Goal: Communication & Community: Answer question/provide support

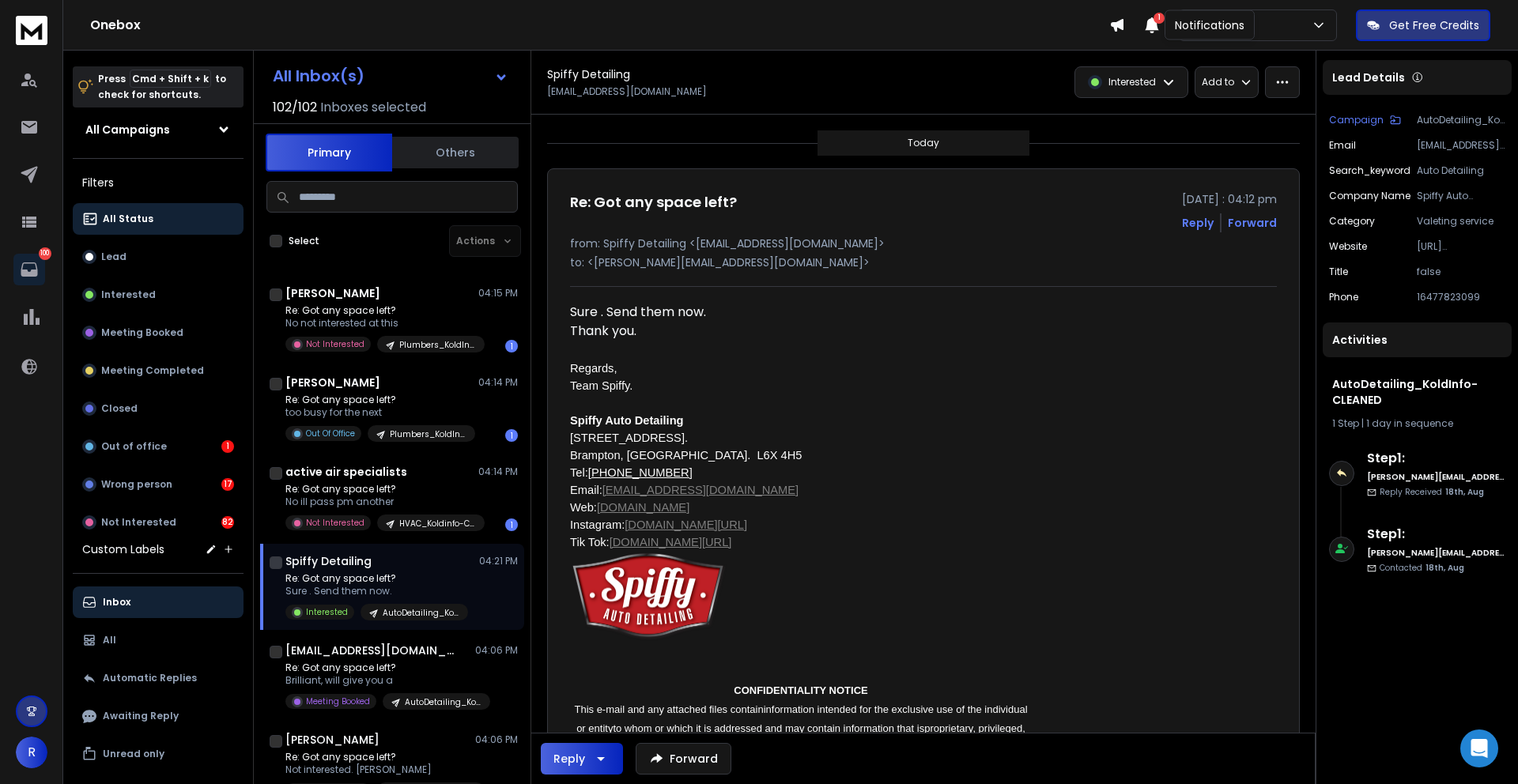
click at [1160, 16] on span "1" at bounding box center [1159, 18] width 11 height 11
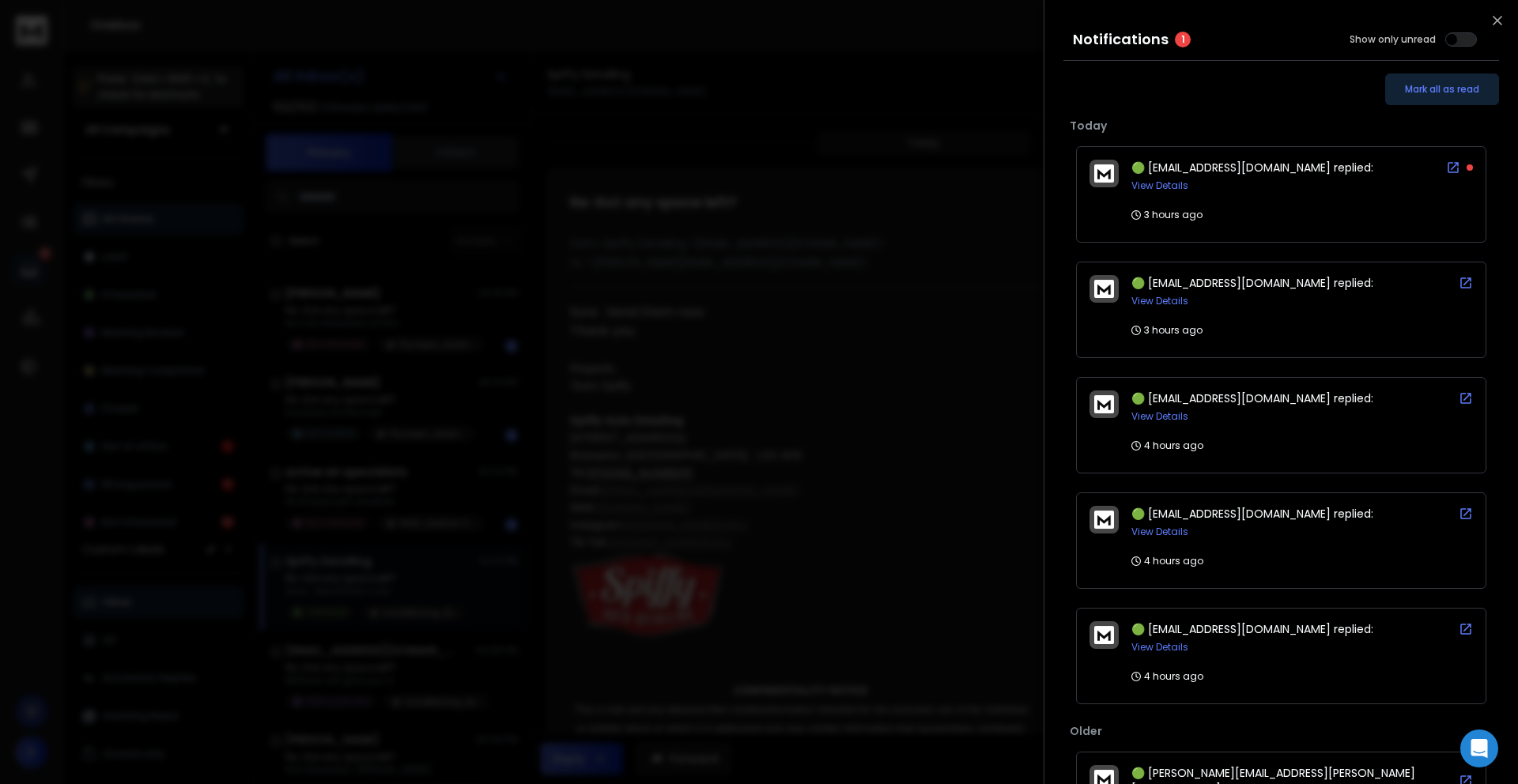
click at [1454, 92] on span "Mark all as read" at bounding box center [1442, 89] width 74 height 13
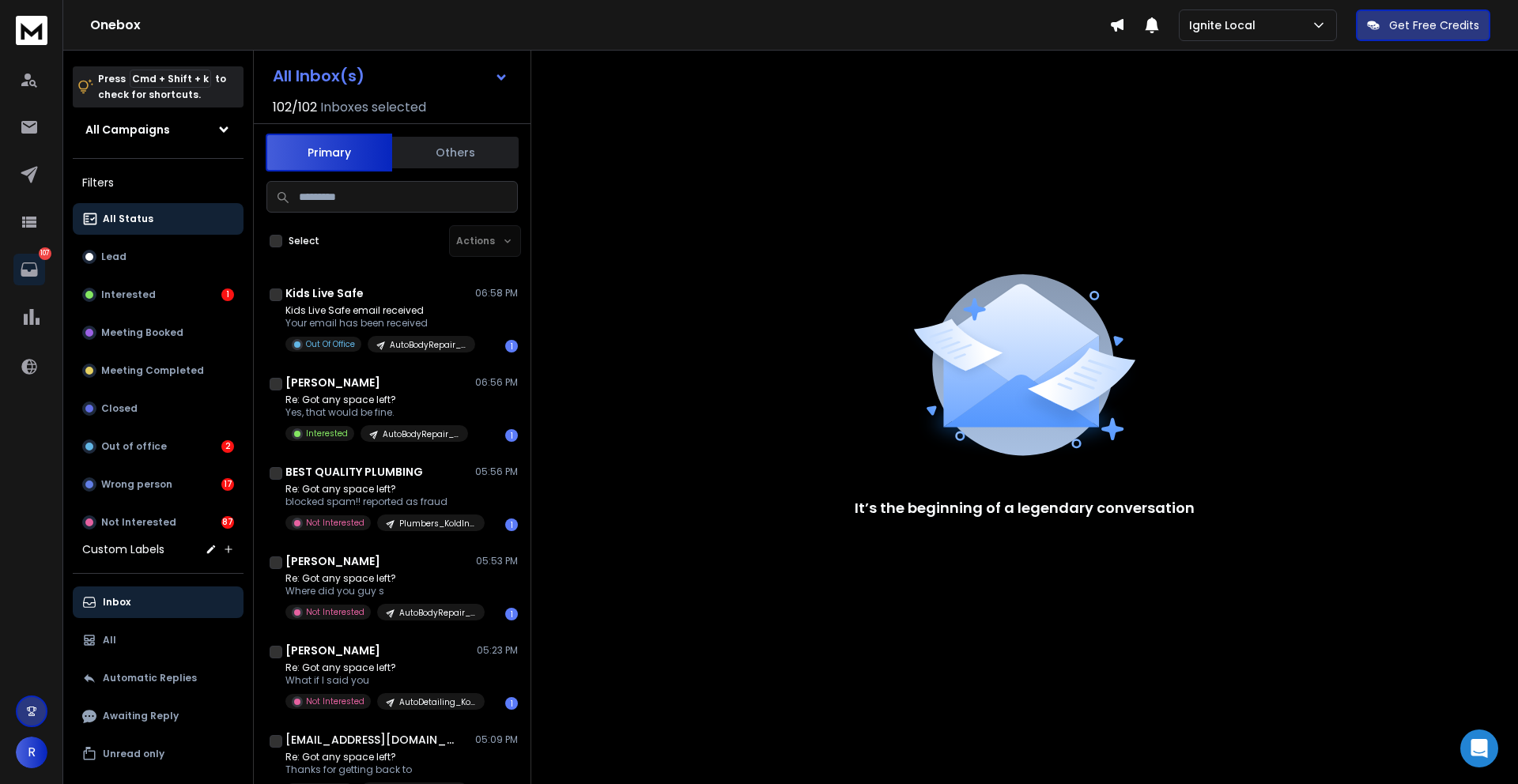
click at [185, 287] on button "Interested 1" at bounding box center [158, 295] width 171 height 32
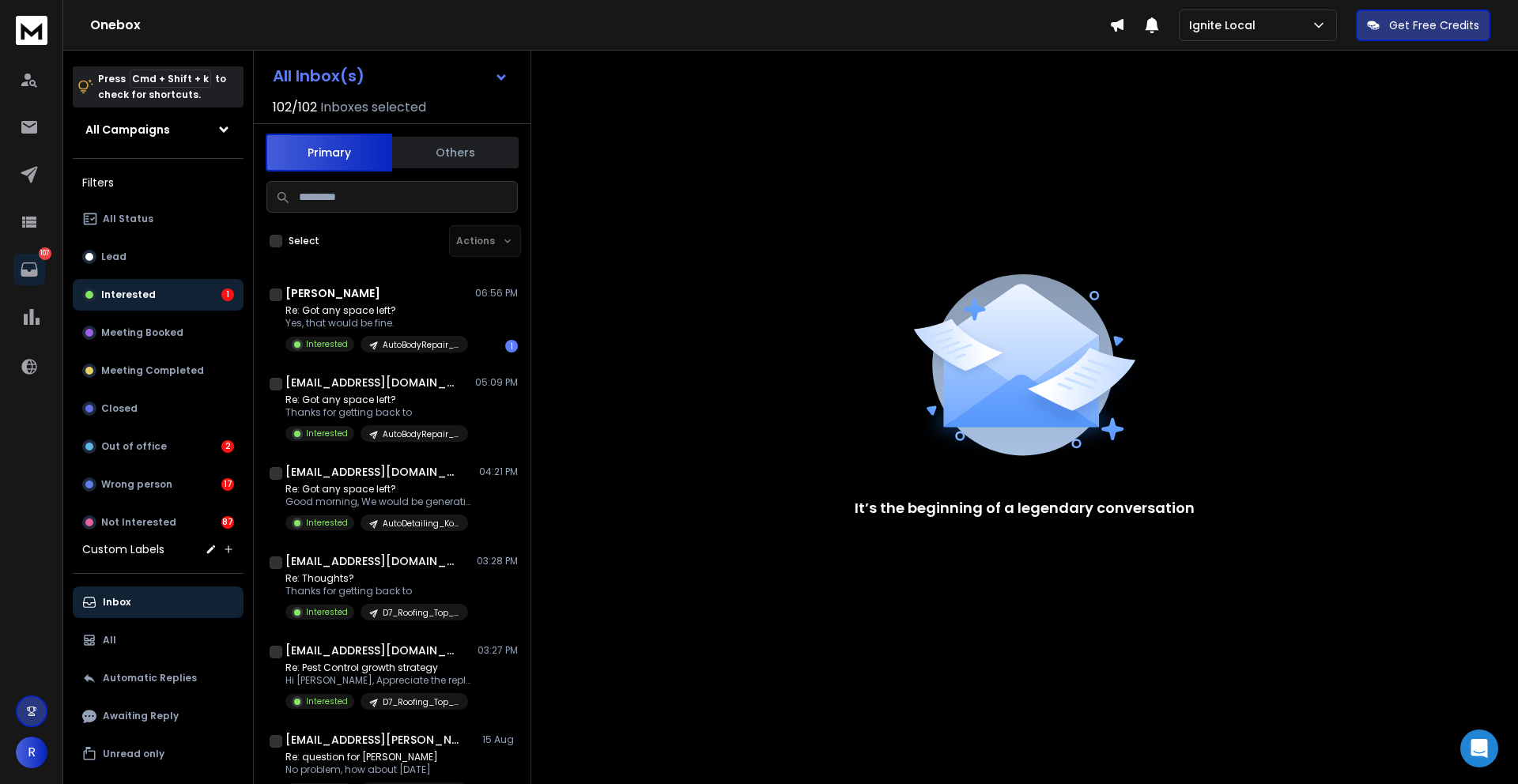
click at [345, 410] on p "Thanks for getting back to" at bounding box center [377, 412] width 182 height 13
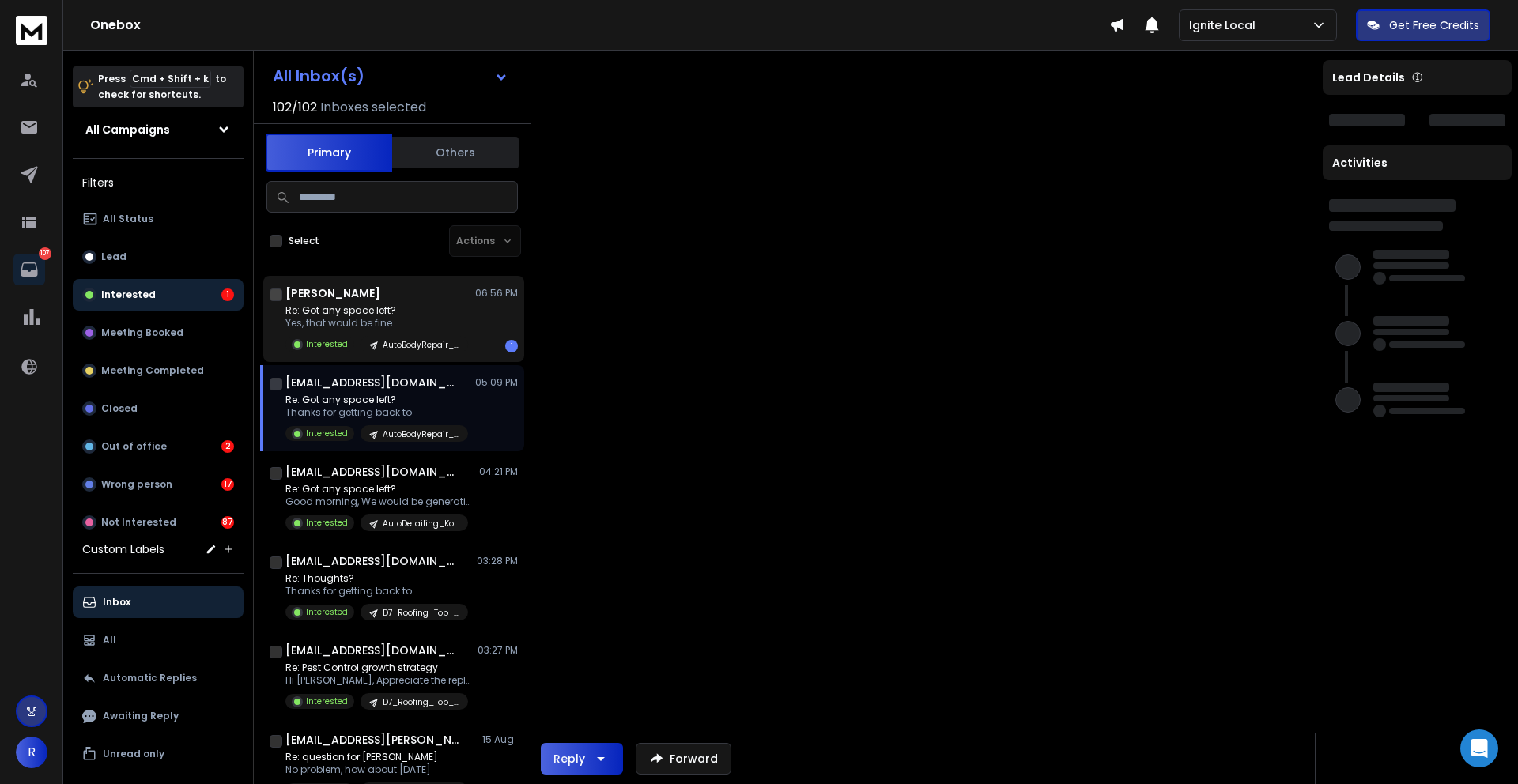
click at [367, 349] on div "AutoBodyRepair_KoldInfo-CLEANED" at bounding box center [414, 345] width 108 height 17
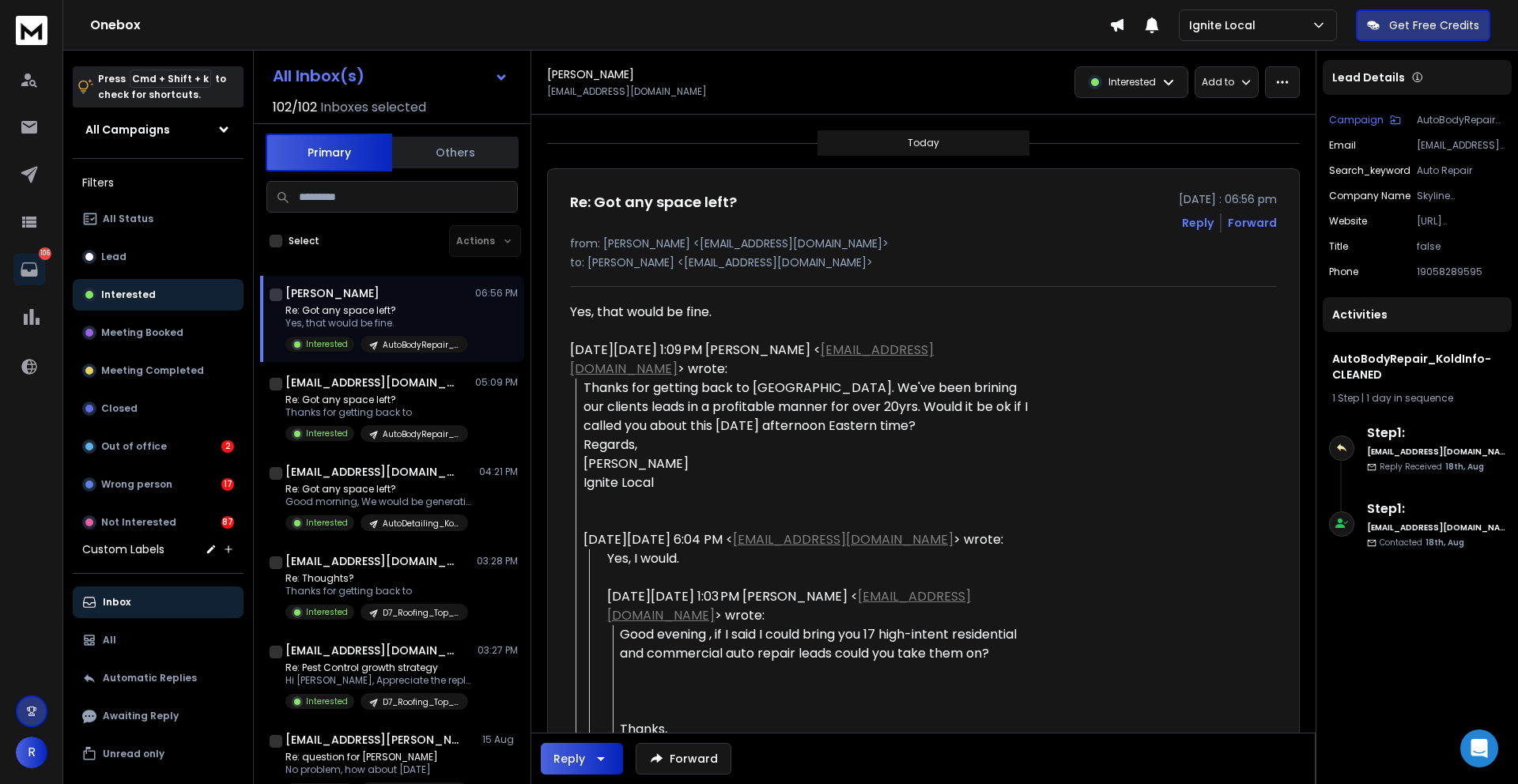
click at [1470, 149] on p "skylineautomotive17@gmail.com" at bounding box center [1461, 145] width 89 height 13
click at [644, 245] on p "from: Terry Ramgarib <skylineautomotive17@gmail.com>" at bounding box center [923, 243] width 707 height 16
copy p "Ramgarib"
click at [1437, 273] on p "19058289595" at bounding box center [1461, 271] width 89 height 13
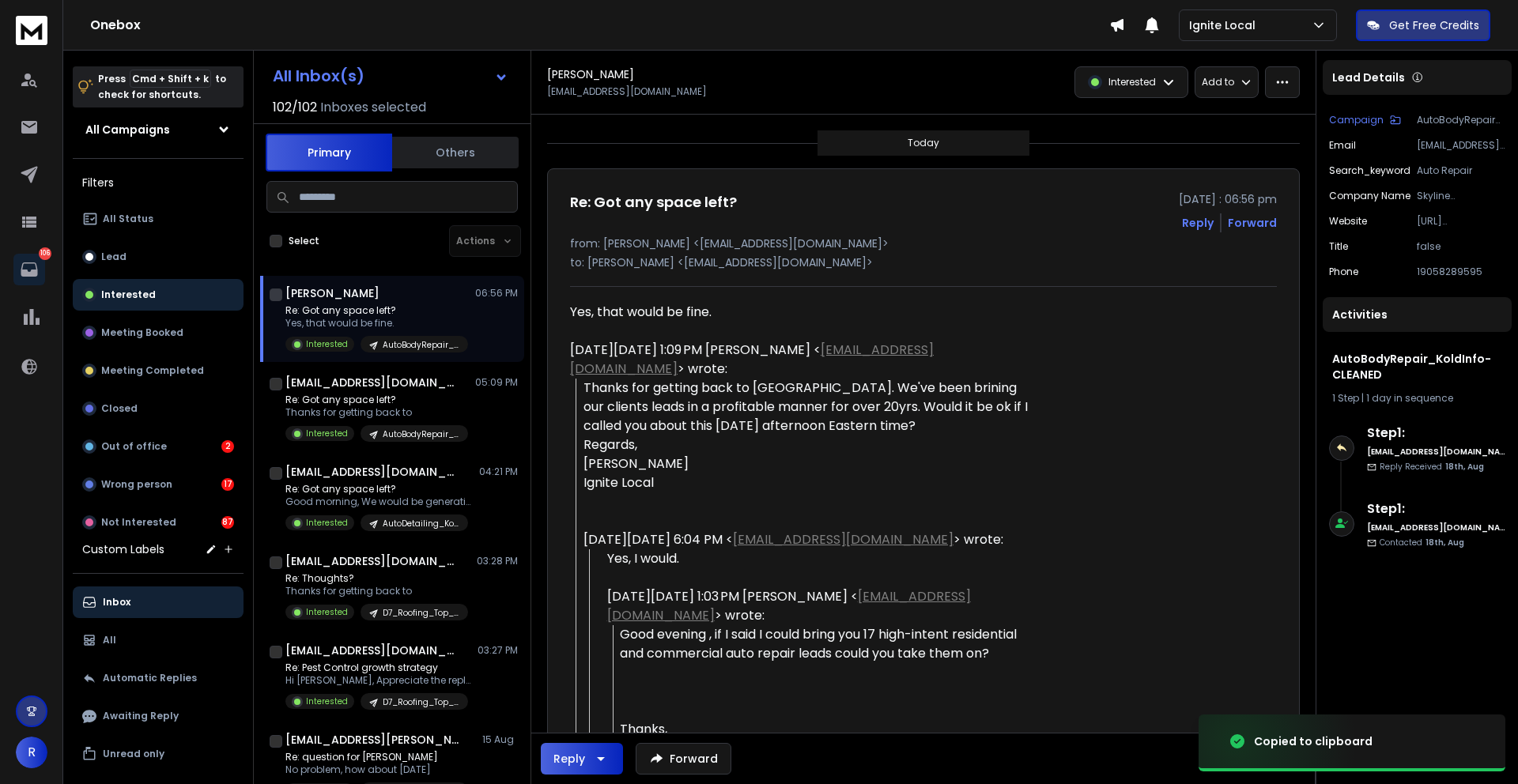
click at [1441, 192] on p "Skyline Automotive Service" at bounding box center [1461, 196] width 89 height 13
click at [1442, 216] on p "[URL][DOMAIN_NAME]" at bounding box center [1461, 221] width 89 height 13
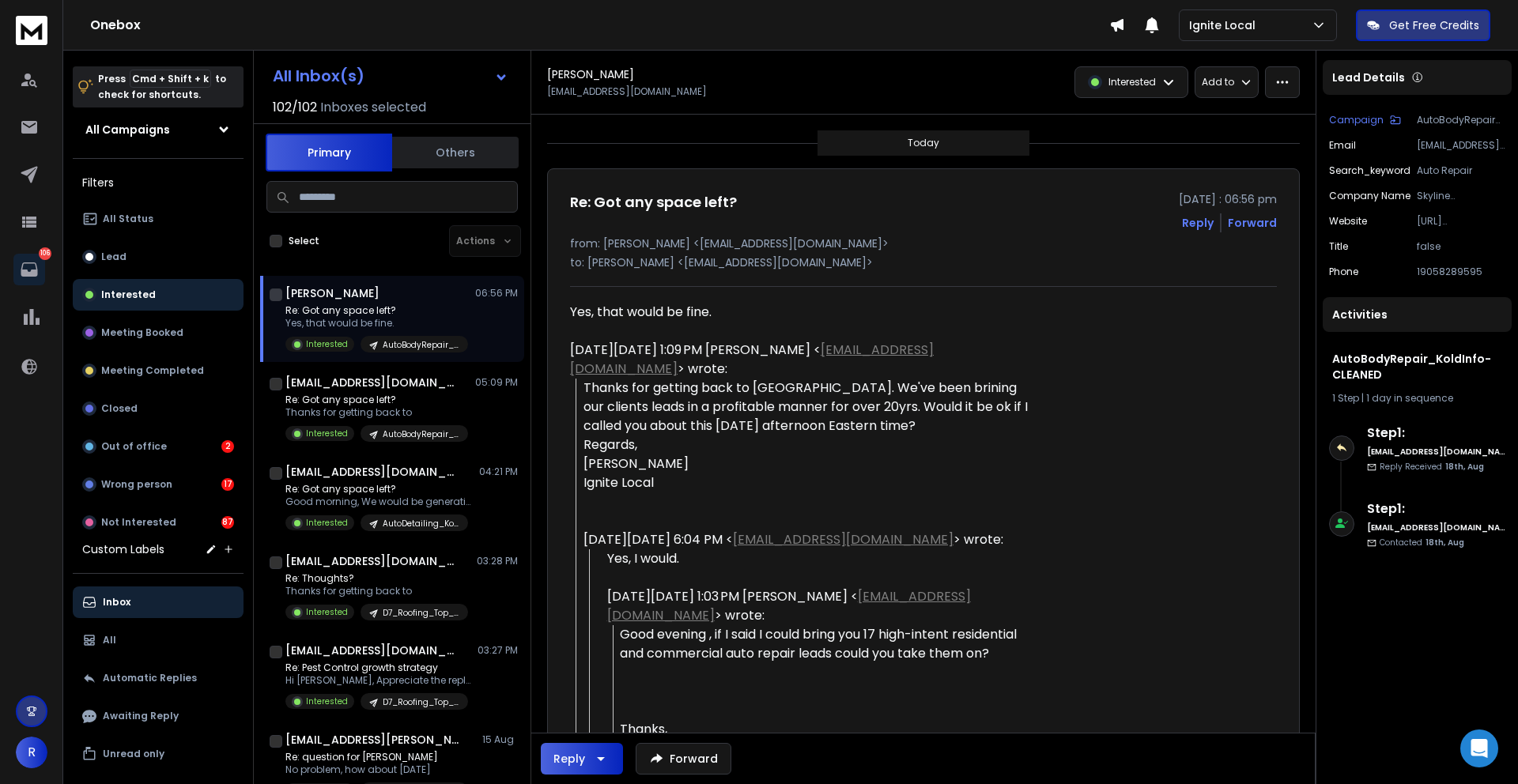
click at [1475, 270] on p "19058289595" at bounding box center [1461, 271] width 89 height 13
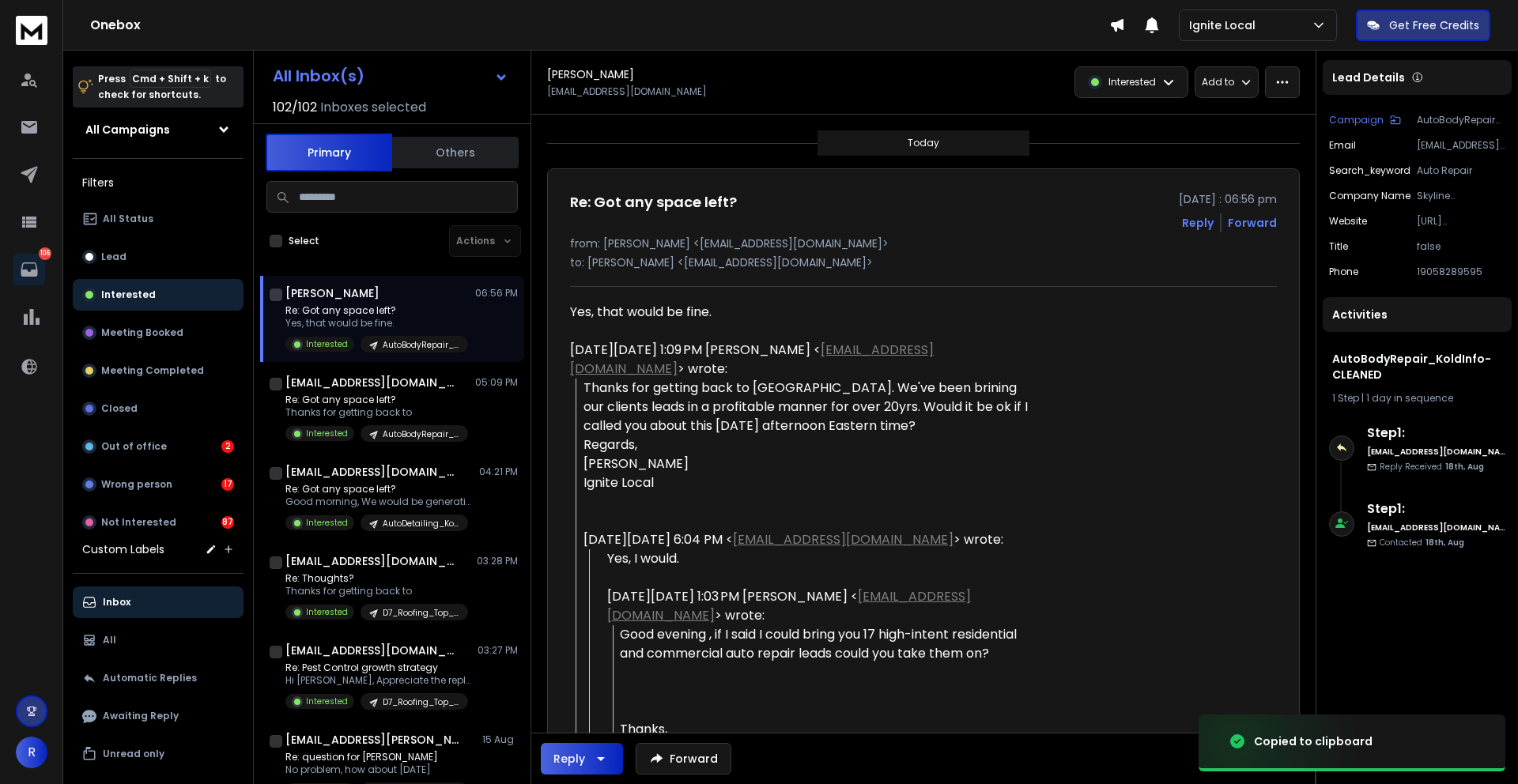
click at [542, 753] on button "Reply" at bounding box center [582, 759] width 82 height 32
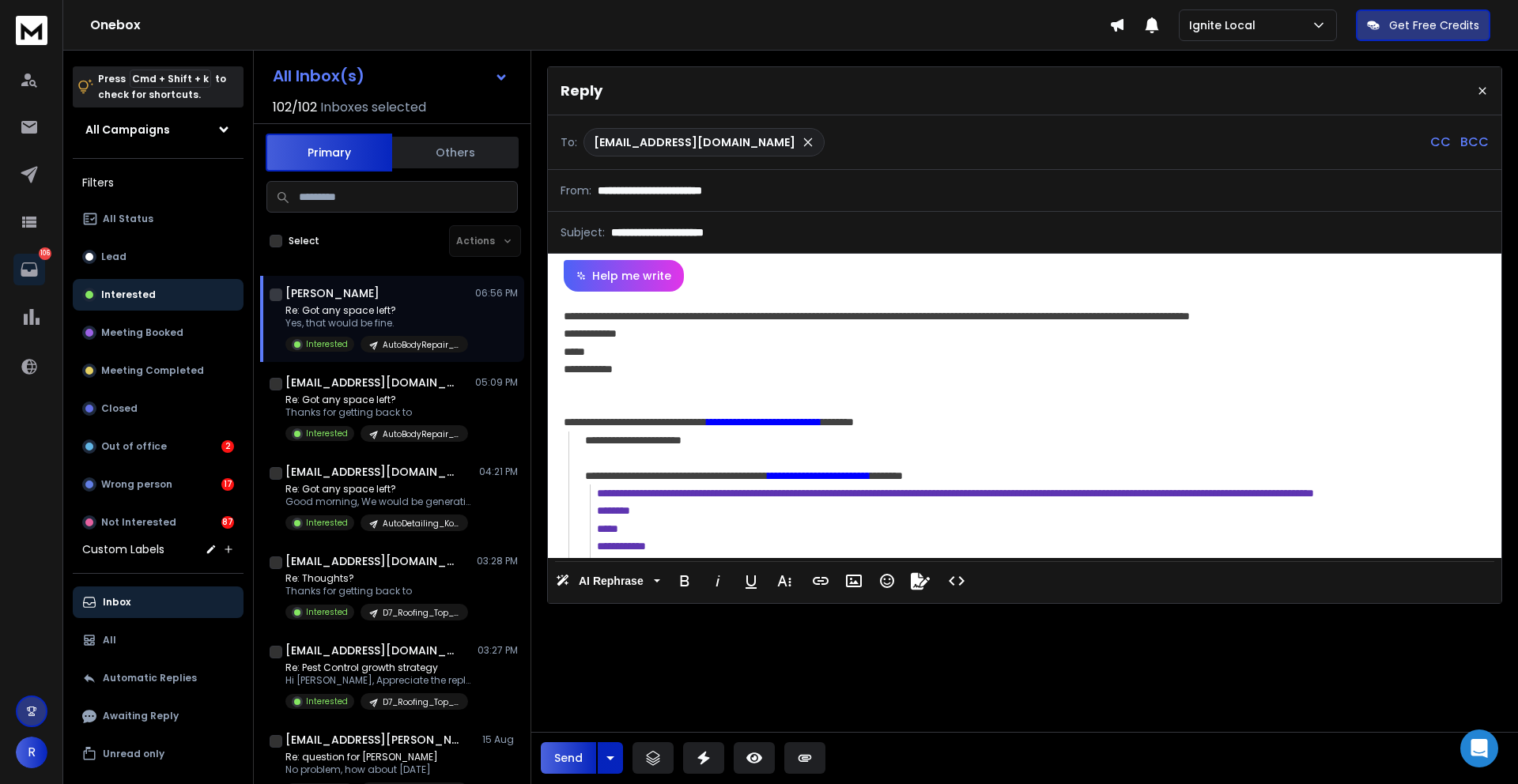
click at [553, 766] on button "Send" at bounding box center [568, 758] width 55 height 32
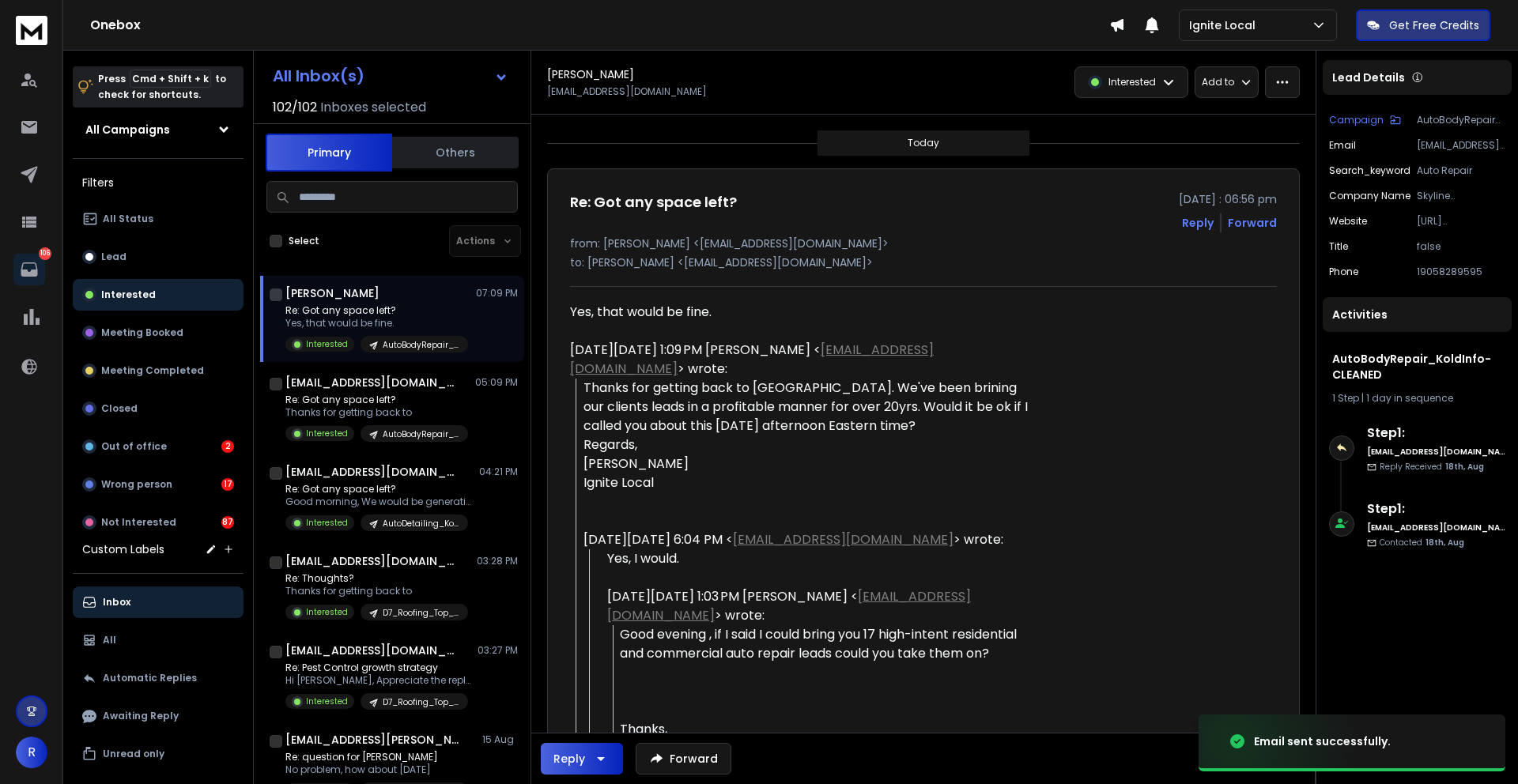
click at [1136, 94] on div "Interested" at bounding box center [1131, 82] width 112 height 30
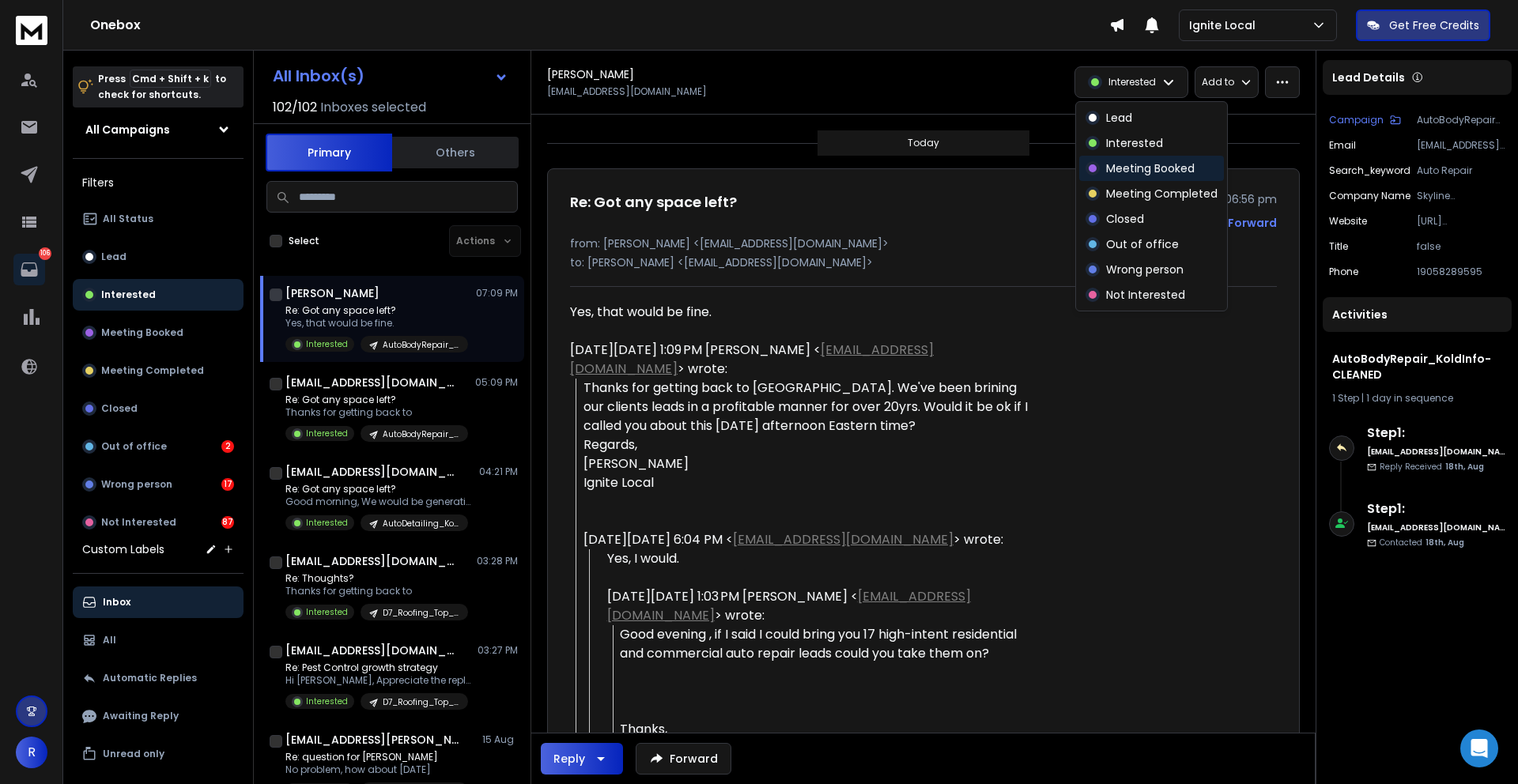
click at [1154, 165] on p "Meeting Booked" at bounding box center [1151, 168] width 89 height 16
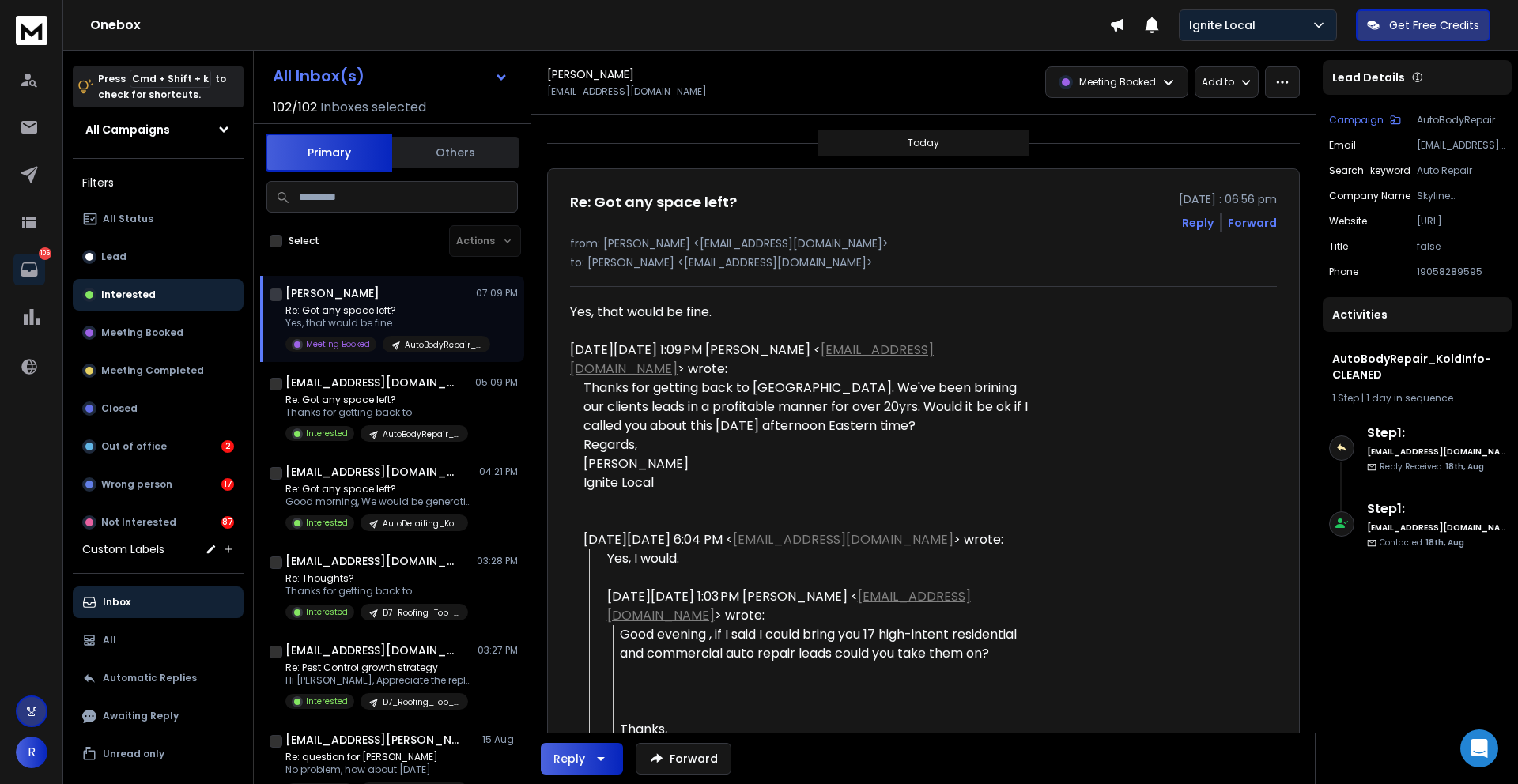
click at [1224, 32] on p "Ignite Local" at bounding box center [1225, 25] width 73 height 16
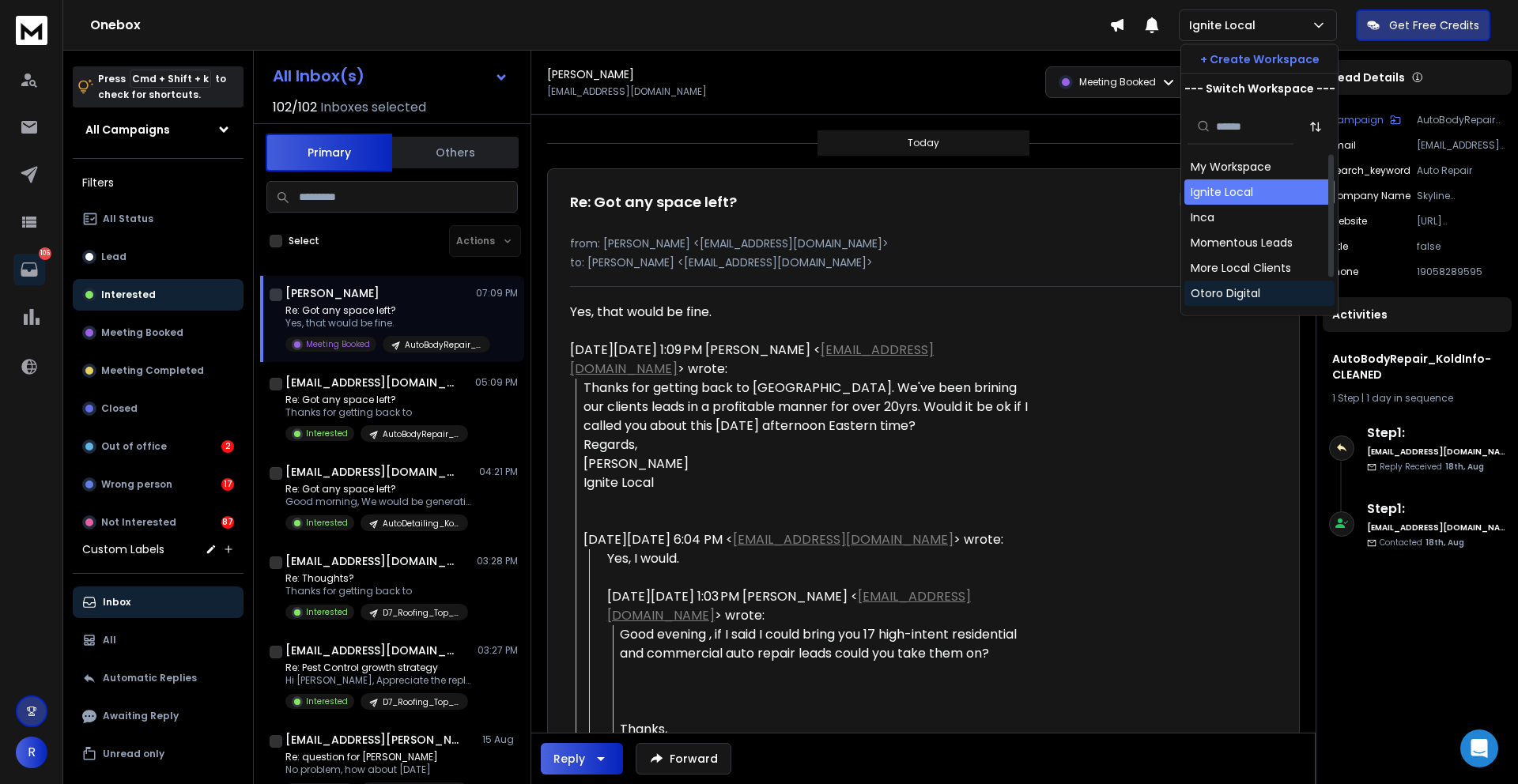
click at [1269, 290] on div "Otoro Digital" at bounding box center [1259, 293] width 151 height 25
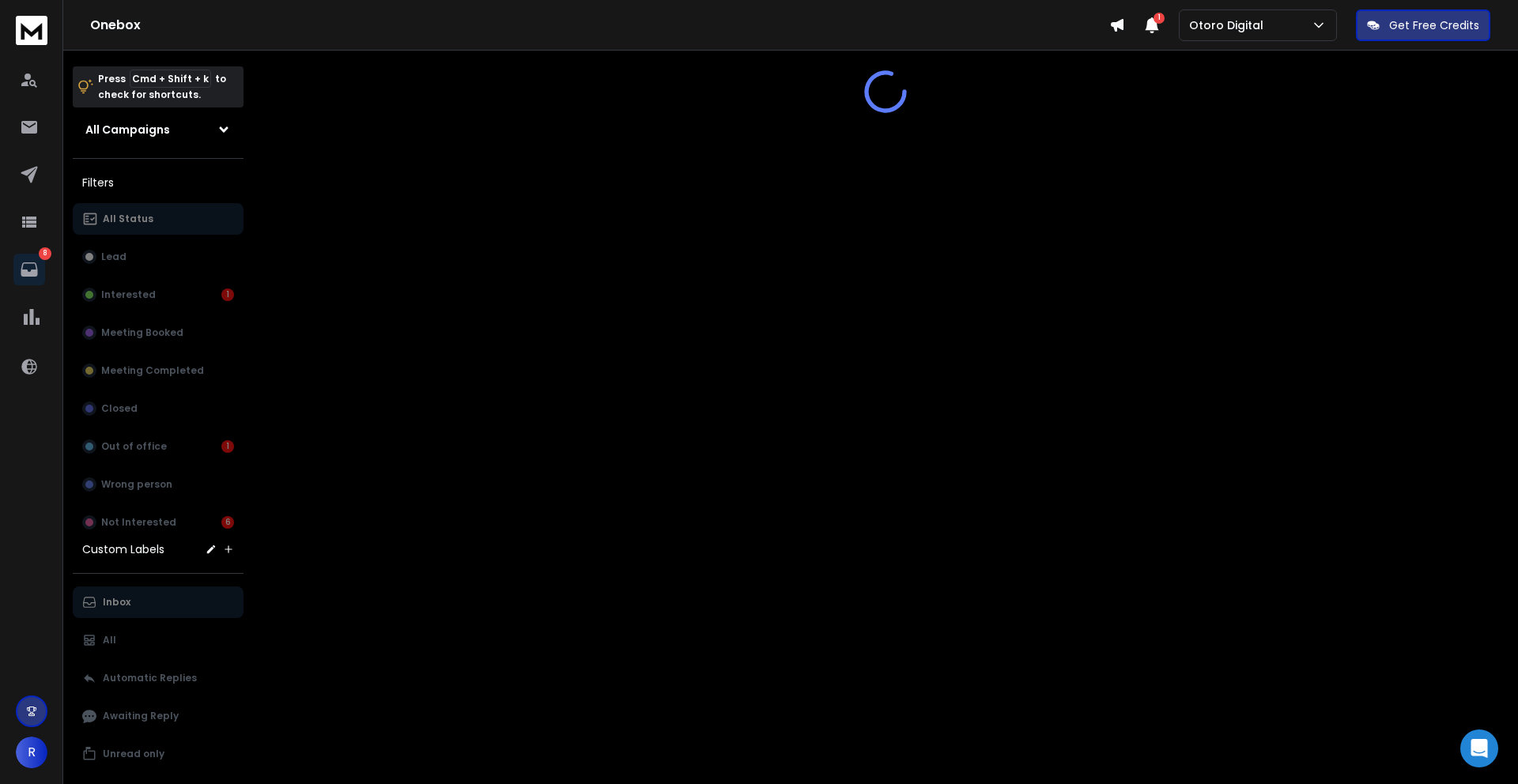
click at [210, 300] on div "All Status Lead Interested 1 Meeting Booked Meeting Completed Closed Out of off…" at bounding box center [158, 371] width 171 height 336
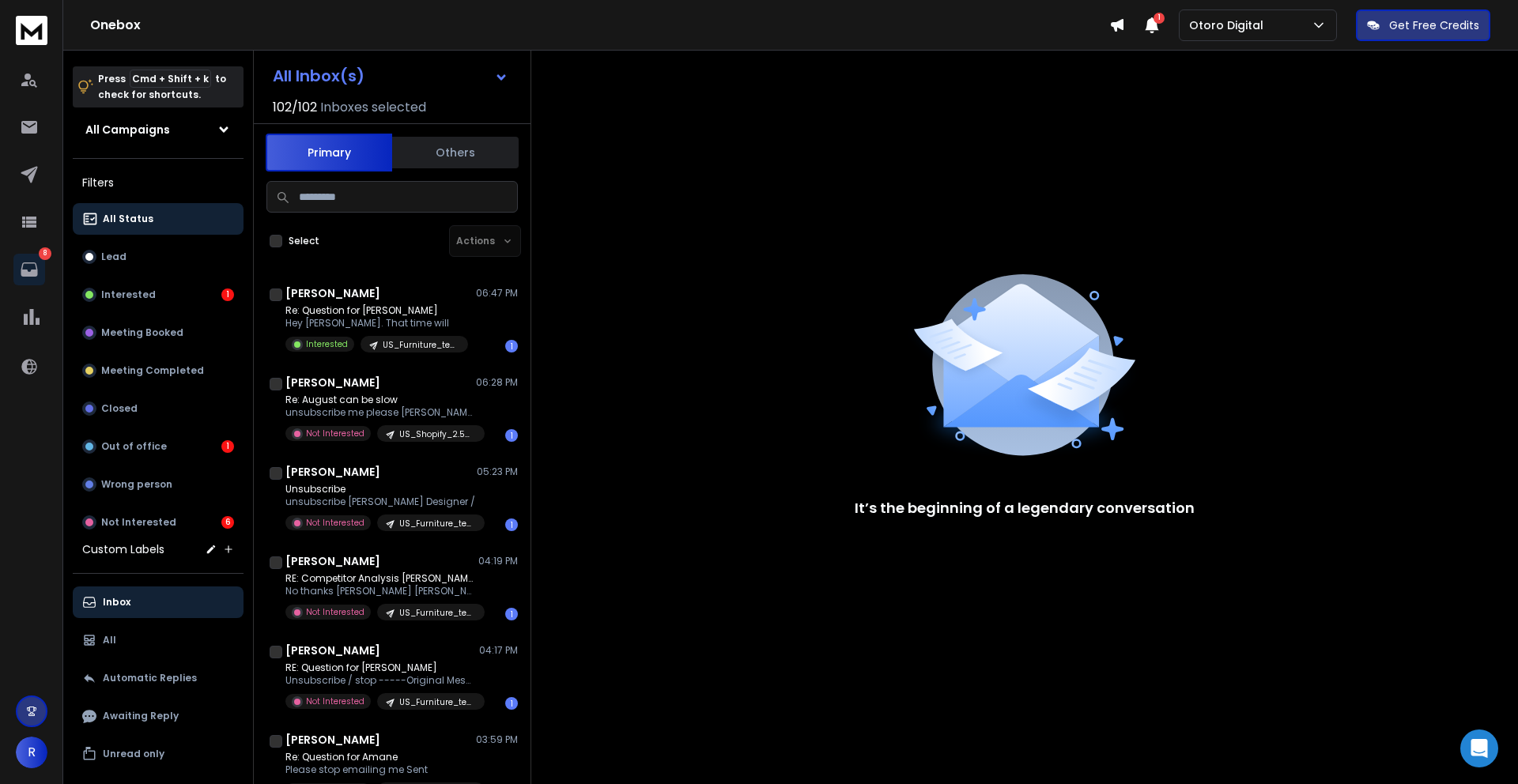
click at [210, 300] on button "Interested 1" at bounding box center [158, 295] width 171 height 32
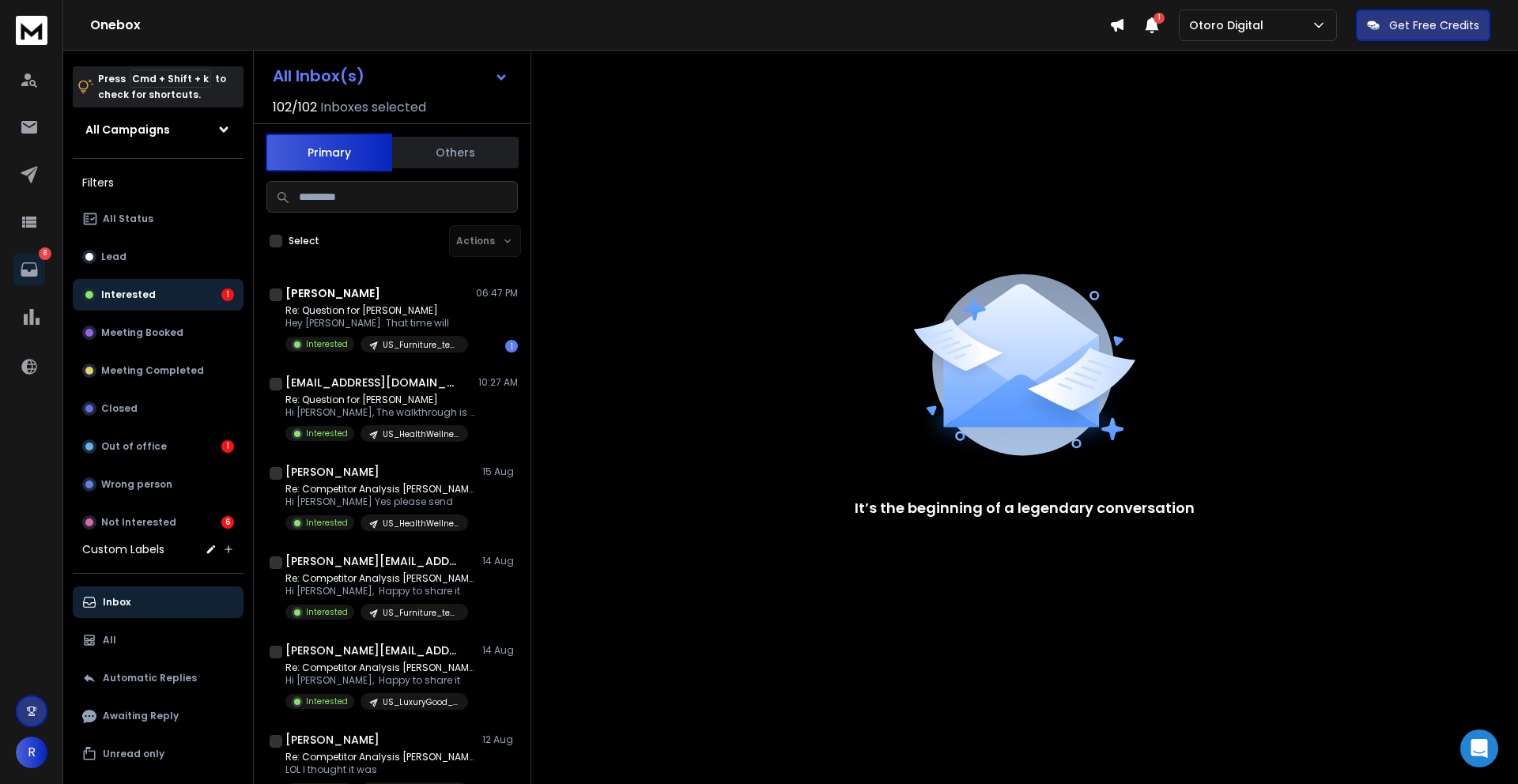
drag, startPoint x: 372, startPoint y: 328, endPoint x: 538, endPoint y: 355, distance: 168.2
click at [372, 328] on p "Hey David. That time will" at bounding box center [377, 323] width 182 height 13
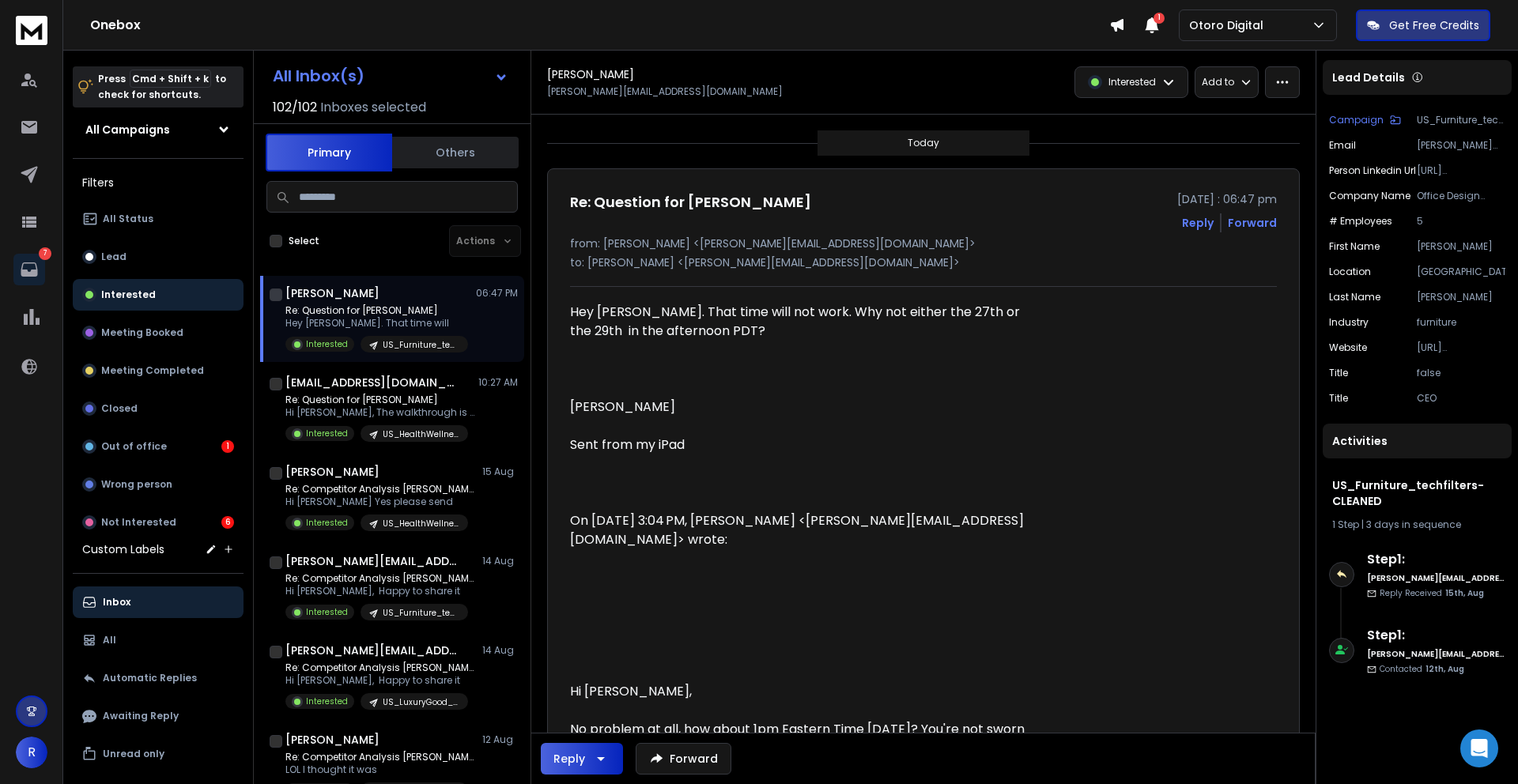
click at [1454, 143] on p "rusty@teamodg.com" at bounding box center [1461, 145] width 89 height 13
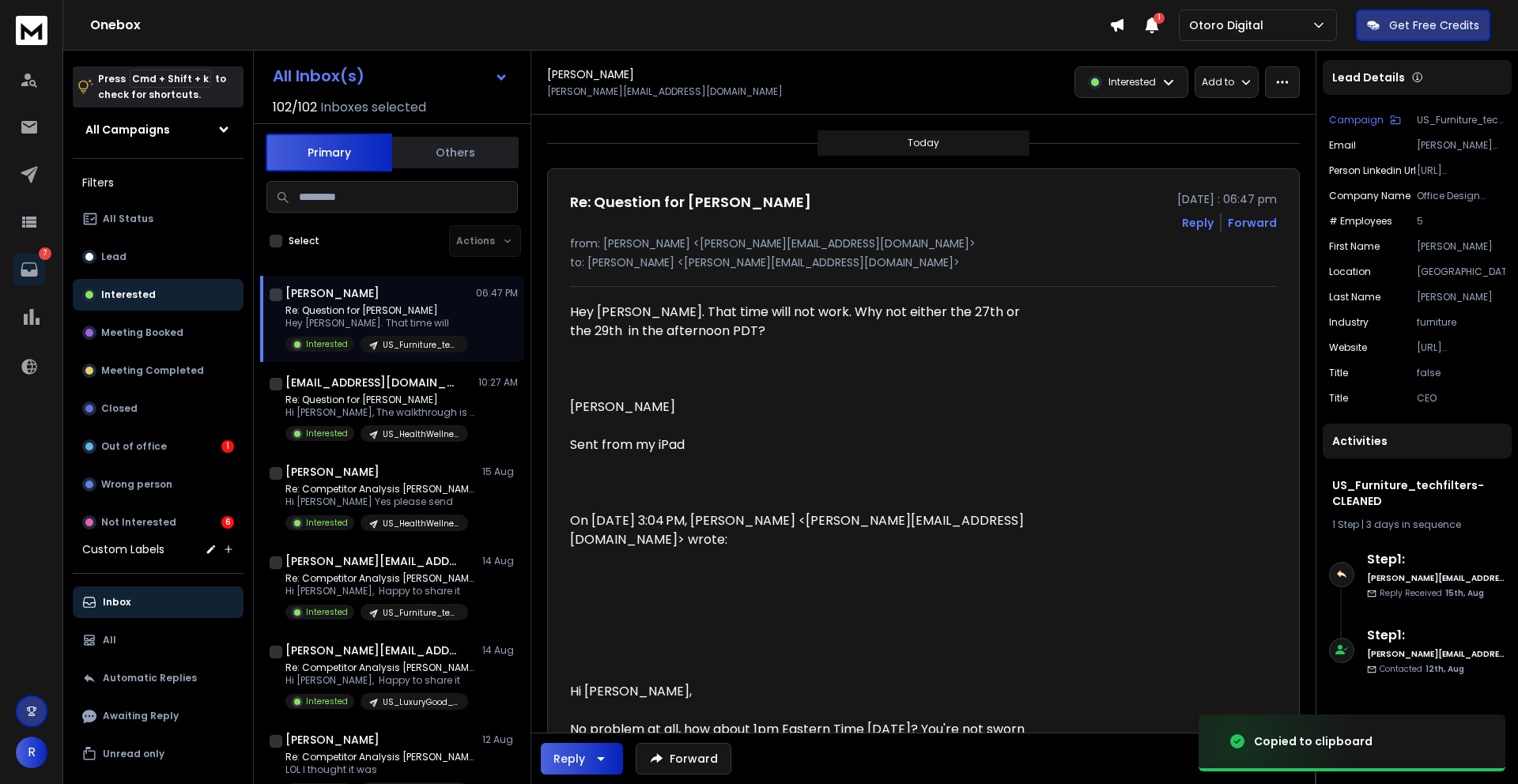
click at [569, 748] on button "Reply" at bounding box center [582, 759] width 82 height 32
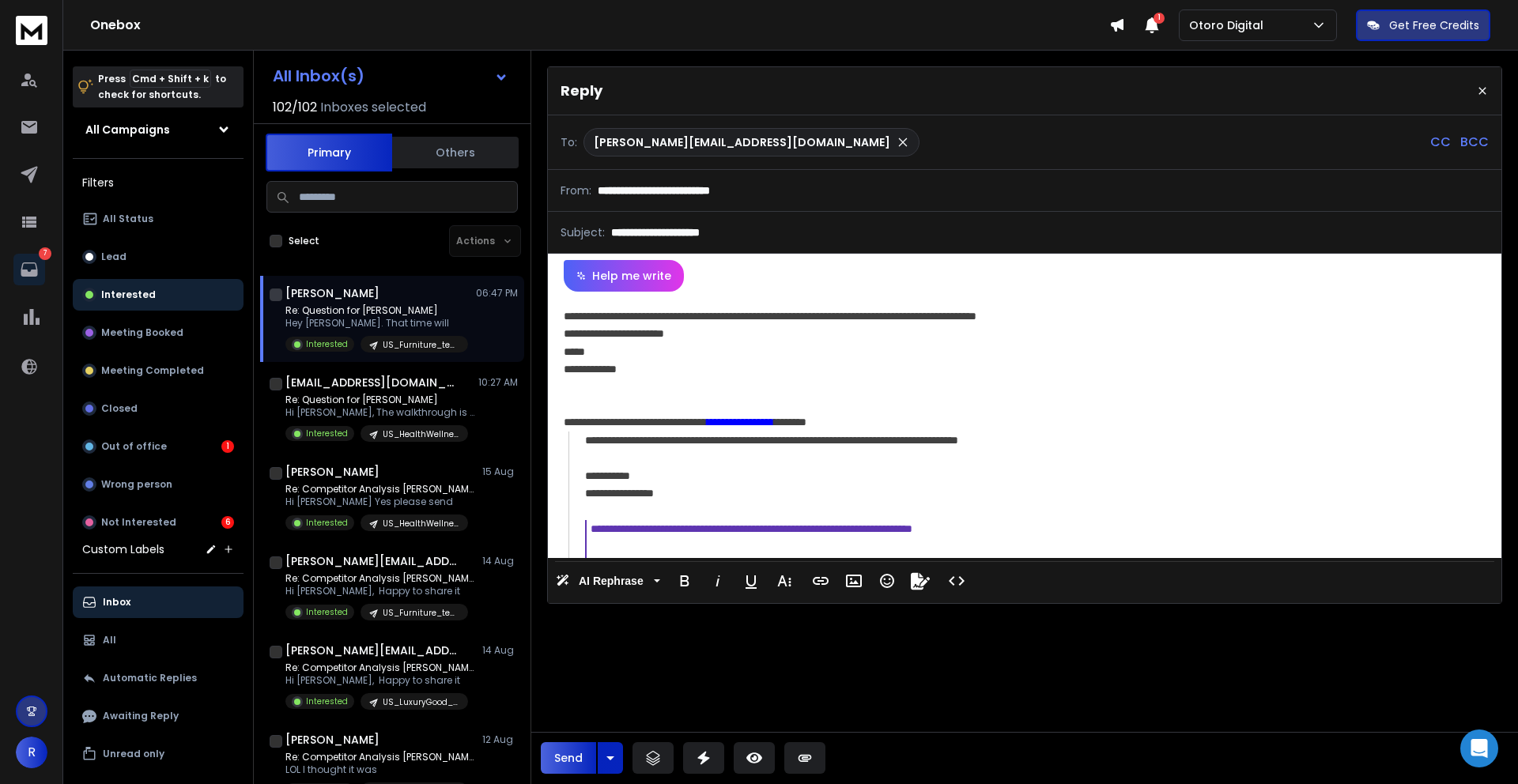
click at [551, 752] on button "Send" at bounding box center [568, 758] width 55 height 32
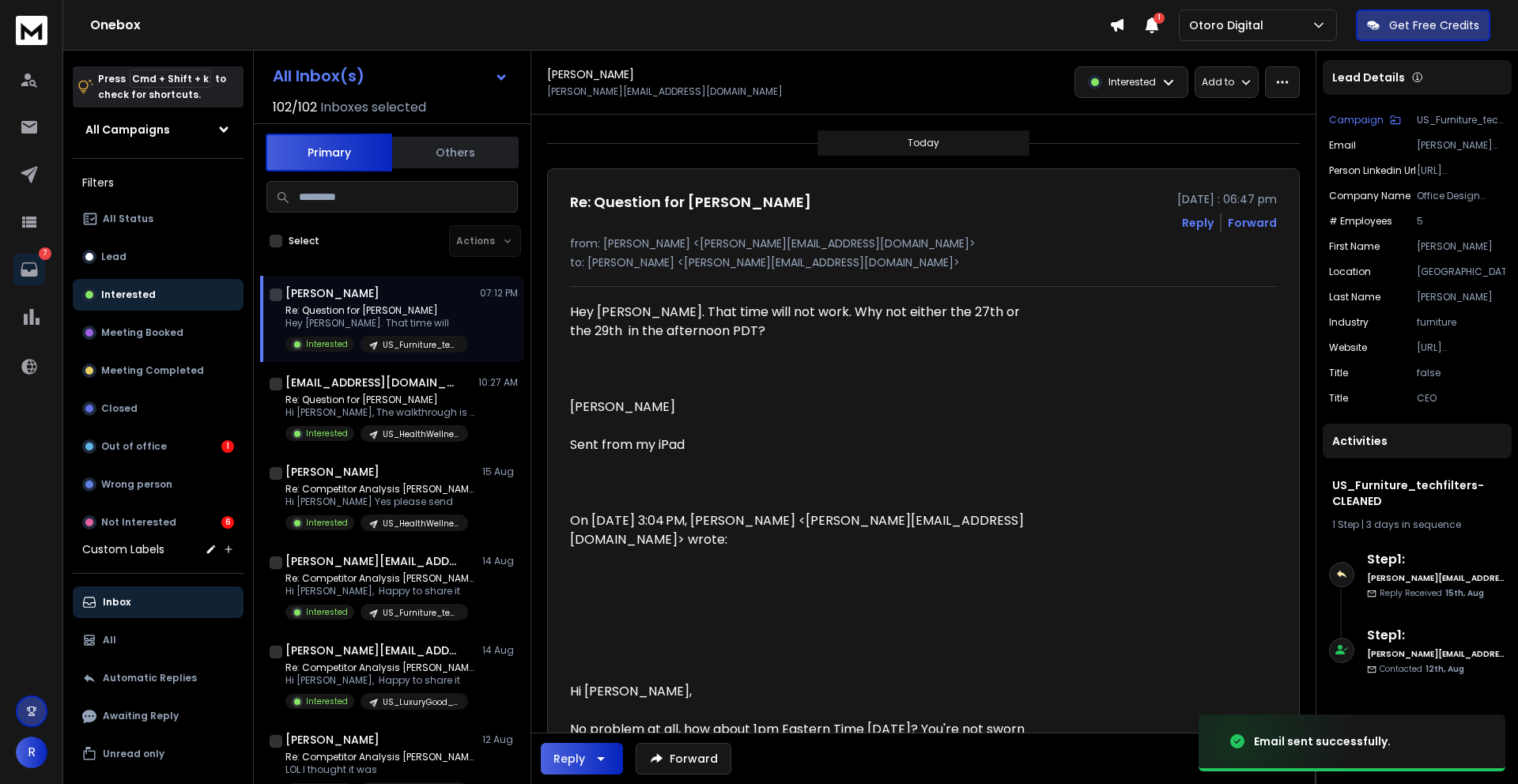
click at [1124, 71] on div "Interested" at bounding box center [1131, 82] width 112 height 30
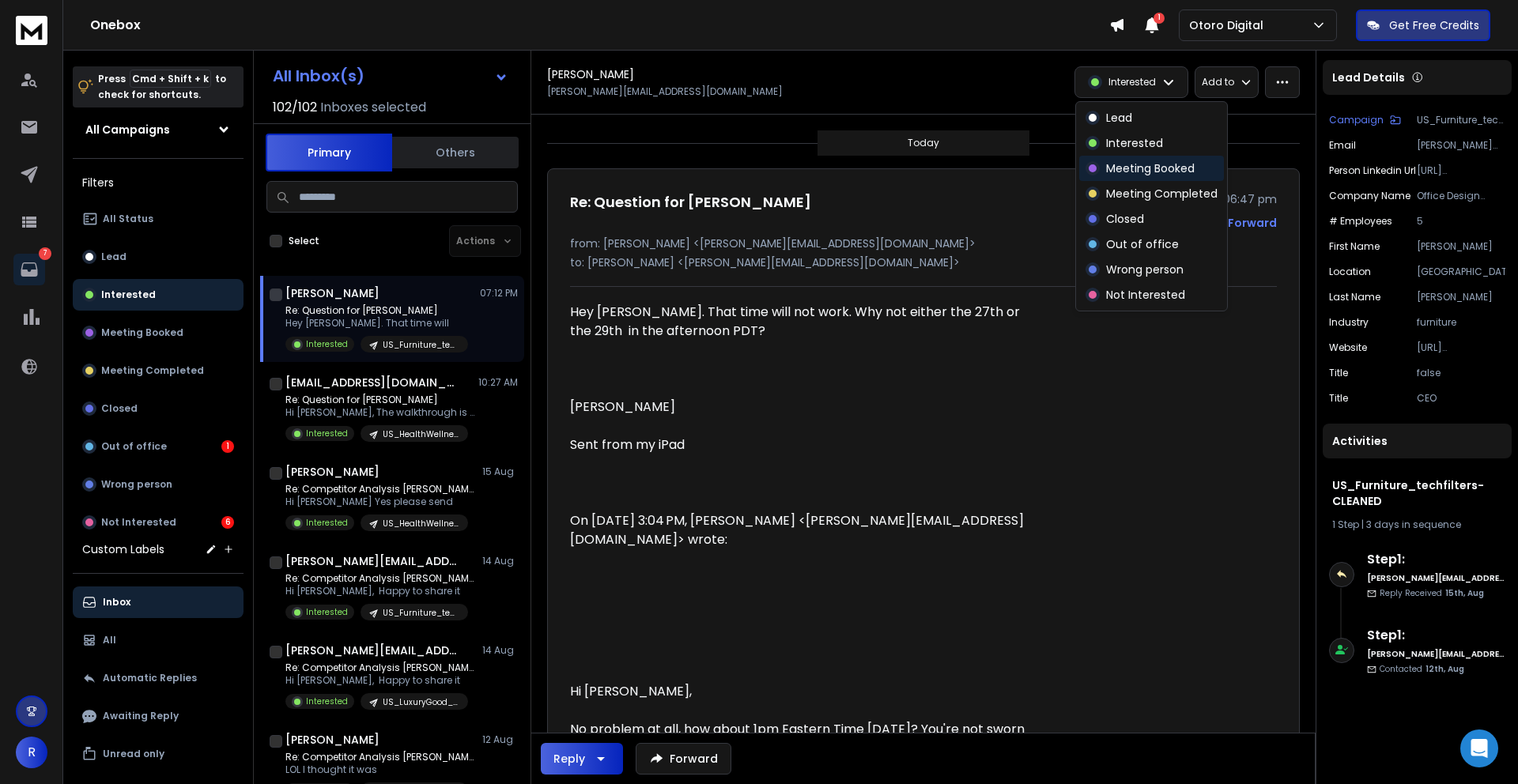
click at [1160, 174] on p "Meeting Booked" at bounding box center [1151, 168] width 89 height 16
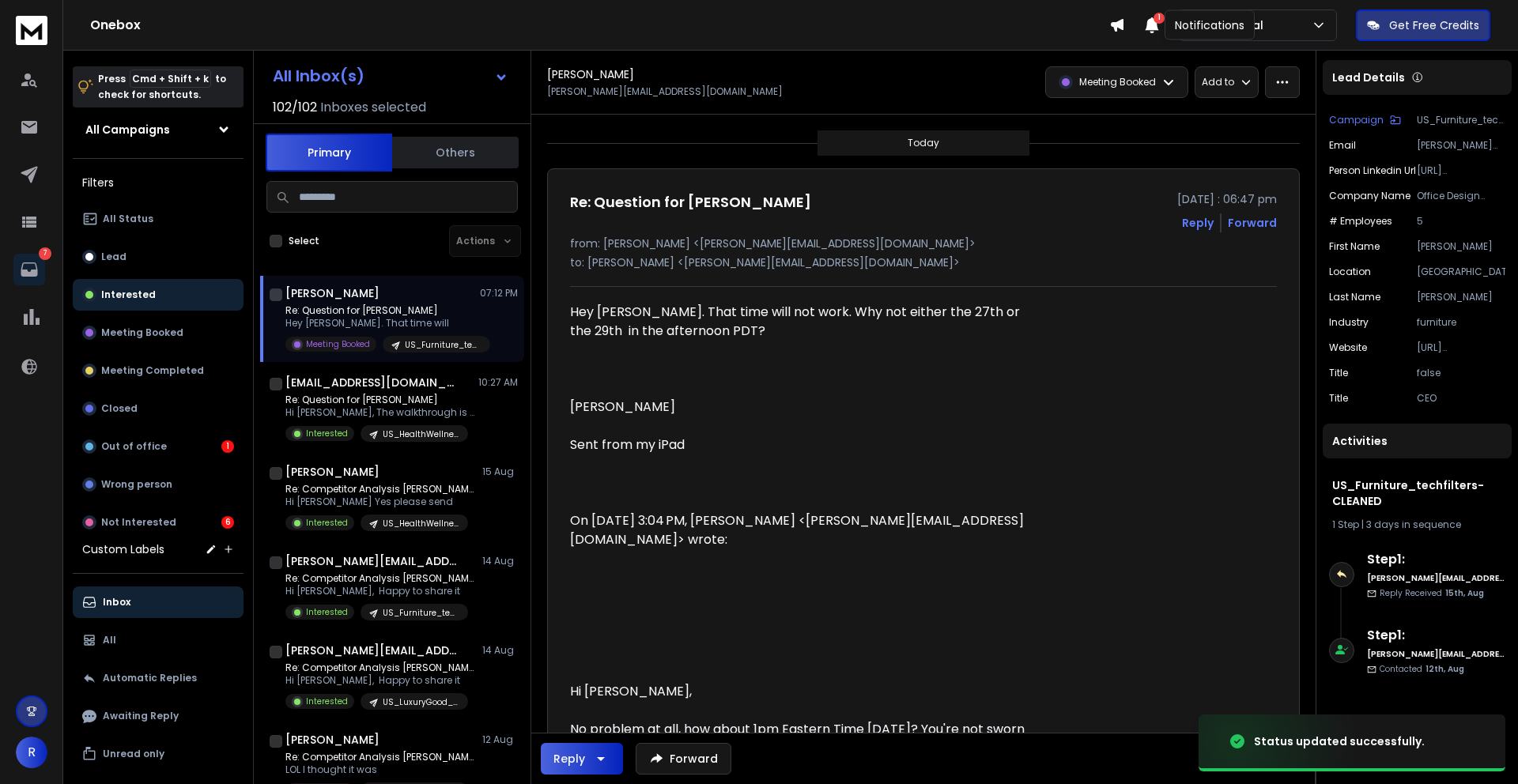
click at [1160, 18] on span "1" at bounding box center [1159, 18] width 11 height 11
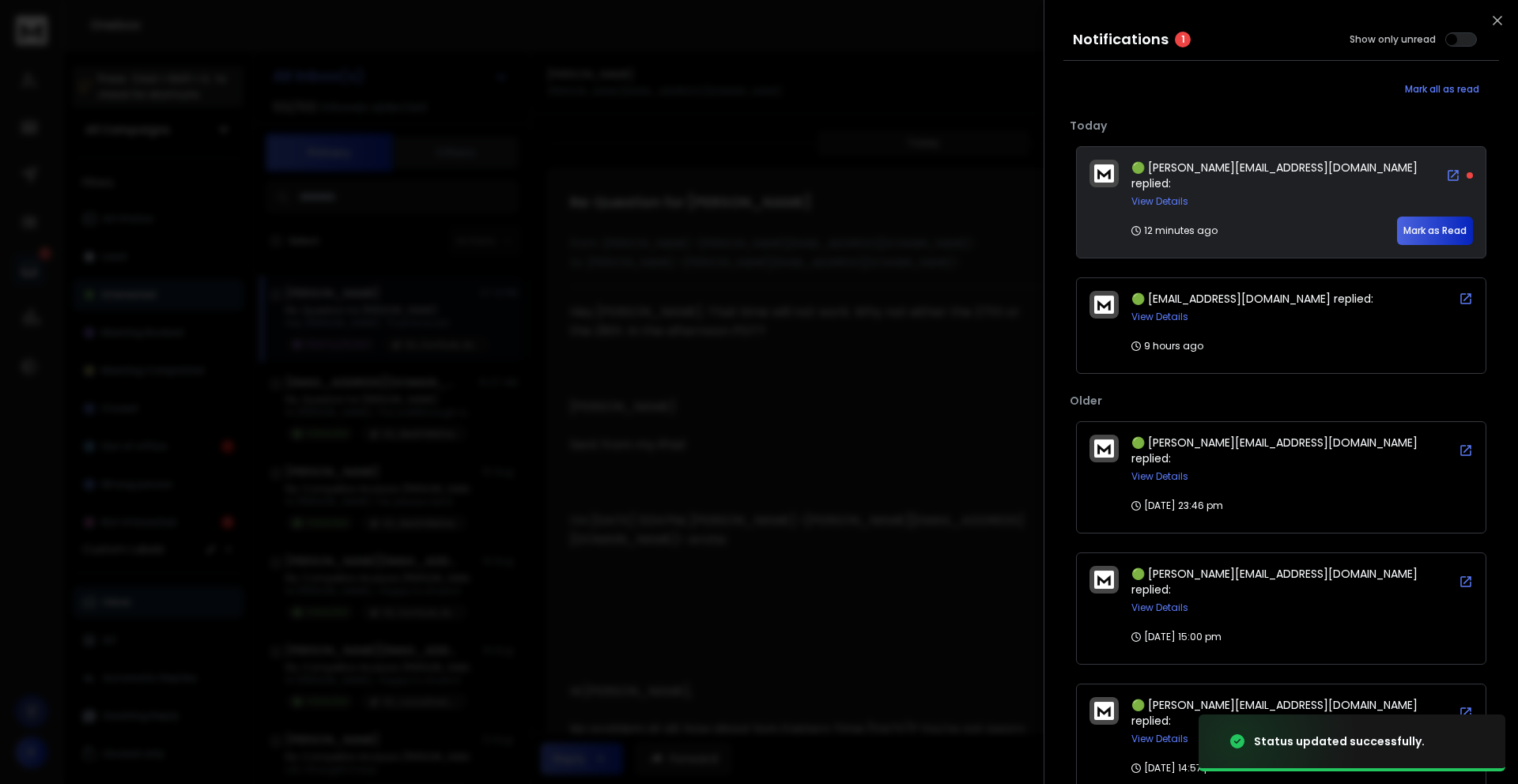
click at [1426, 218] on button "Mark as Read" at bounding box center [1435, 231] width 76 height 28
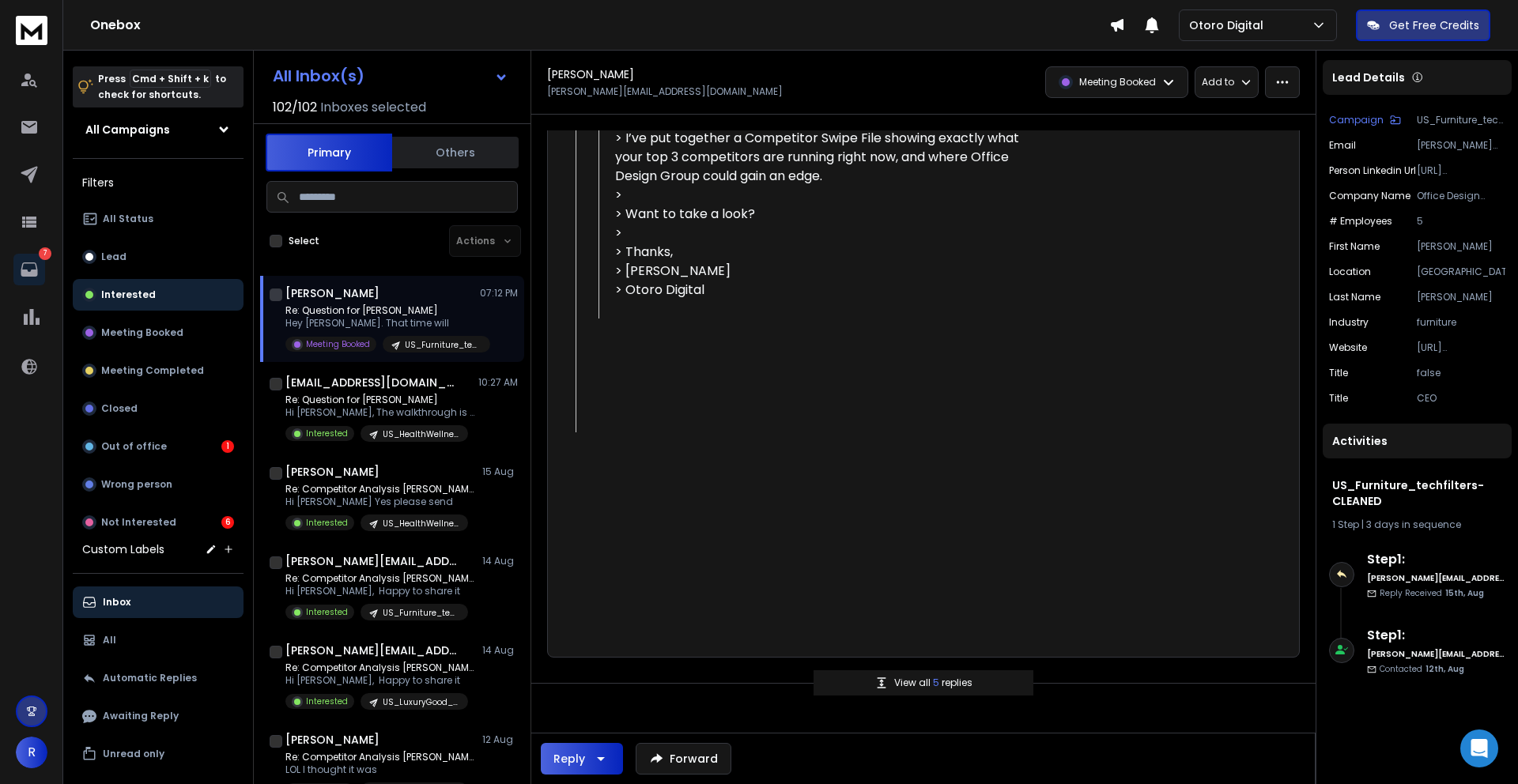
scroll to position [3933, 0]
click at [961, 675] on div "View all 5 replies" at bounding box center [923, 683] width 220 height 25
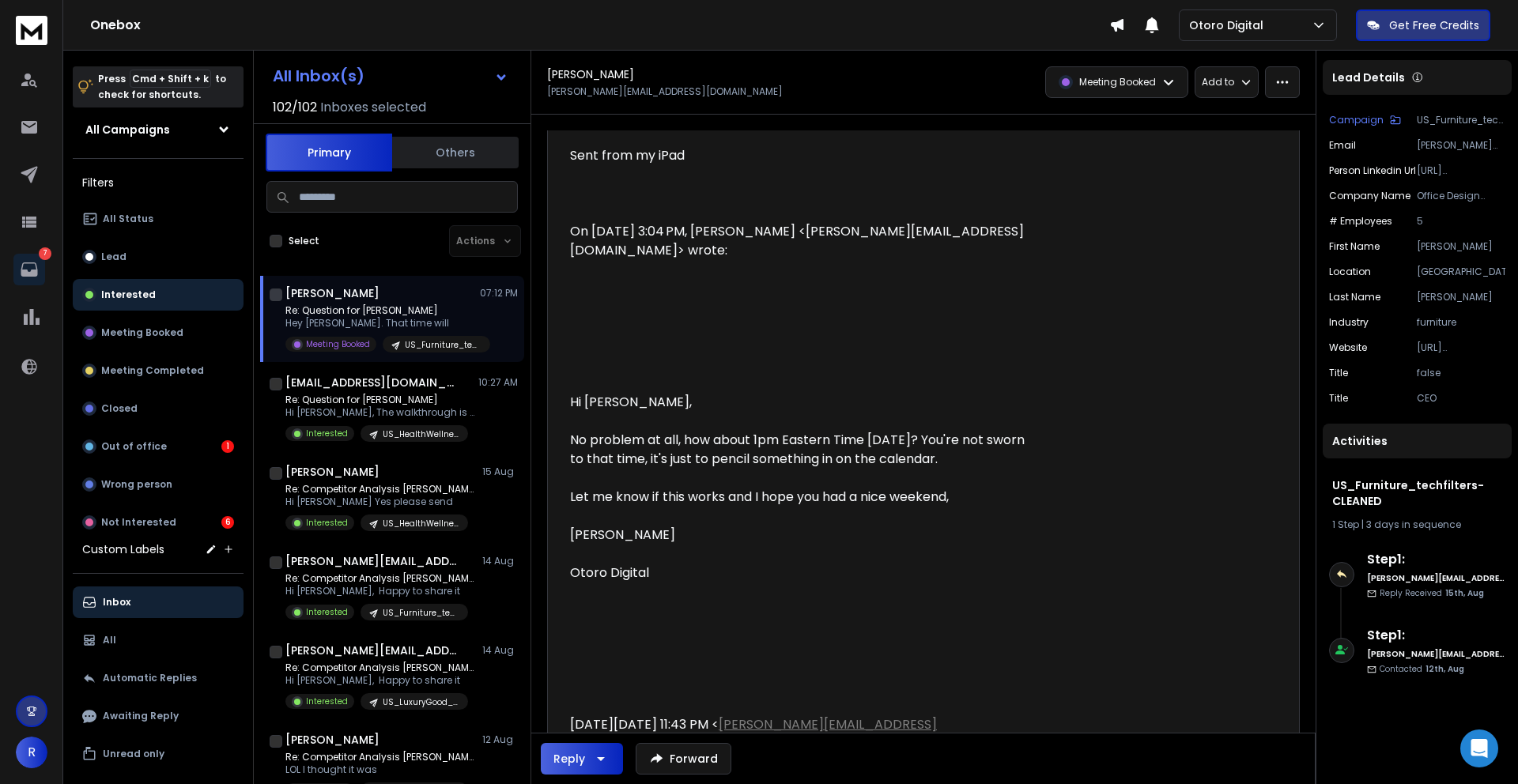
scroll to position [0, 0]
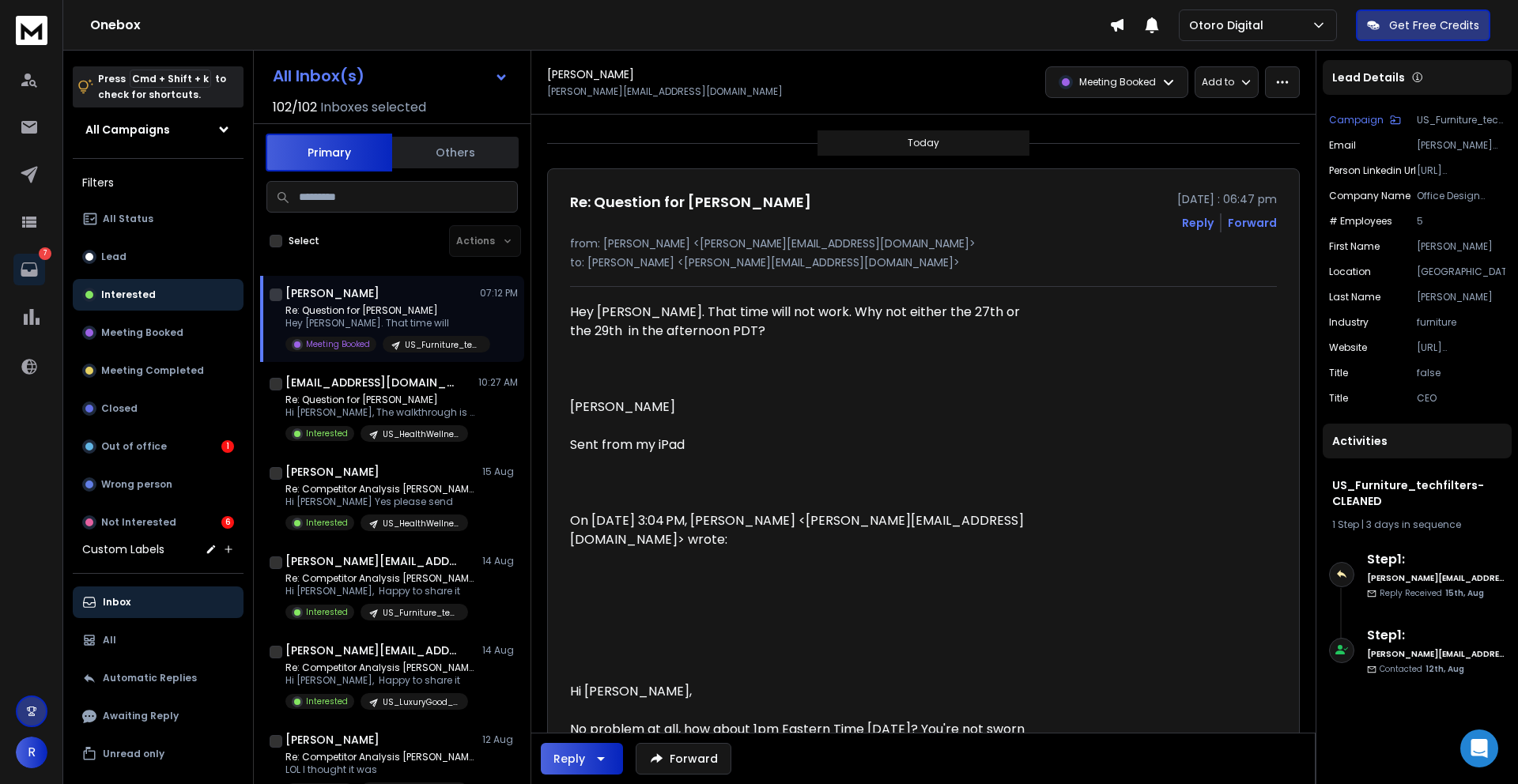
click at [1259, 226] on div "Forward" at bounding box center [1252, 223] width 49 height 16
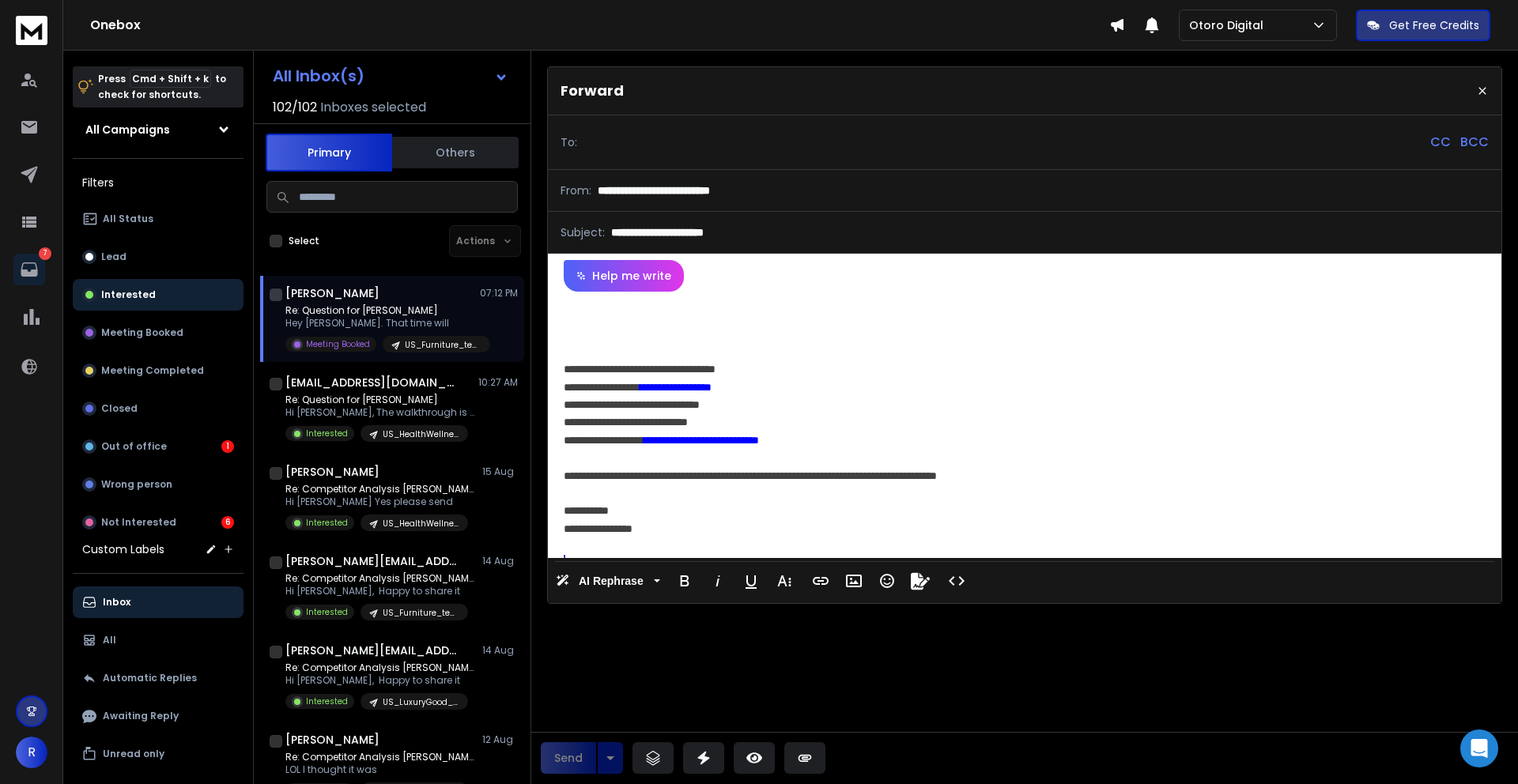
click at [738, 136] on div at bounding box center [1003, 142] width 840 height 28
click at [689, 148] on input at bounding box center [638, 142] width 110 height 28
type input "*****"
type input "***"
click at [633, 146] on div "dav" at bounding box center [614, 142] width 62 height 28
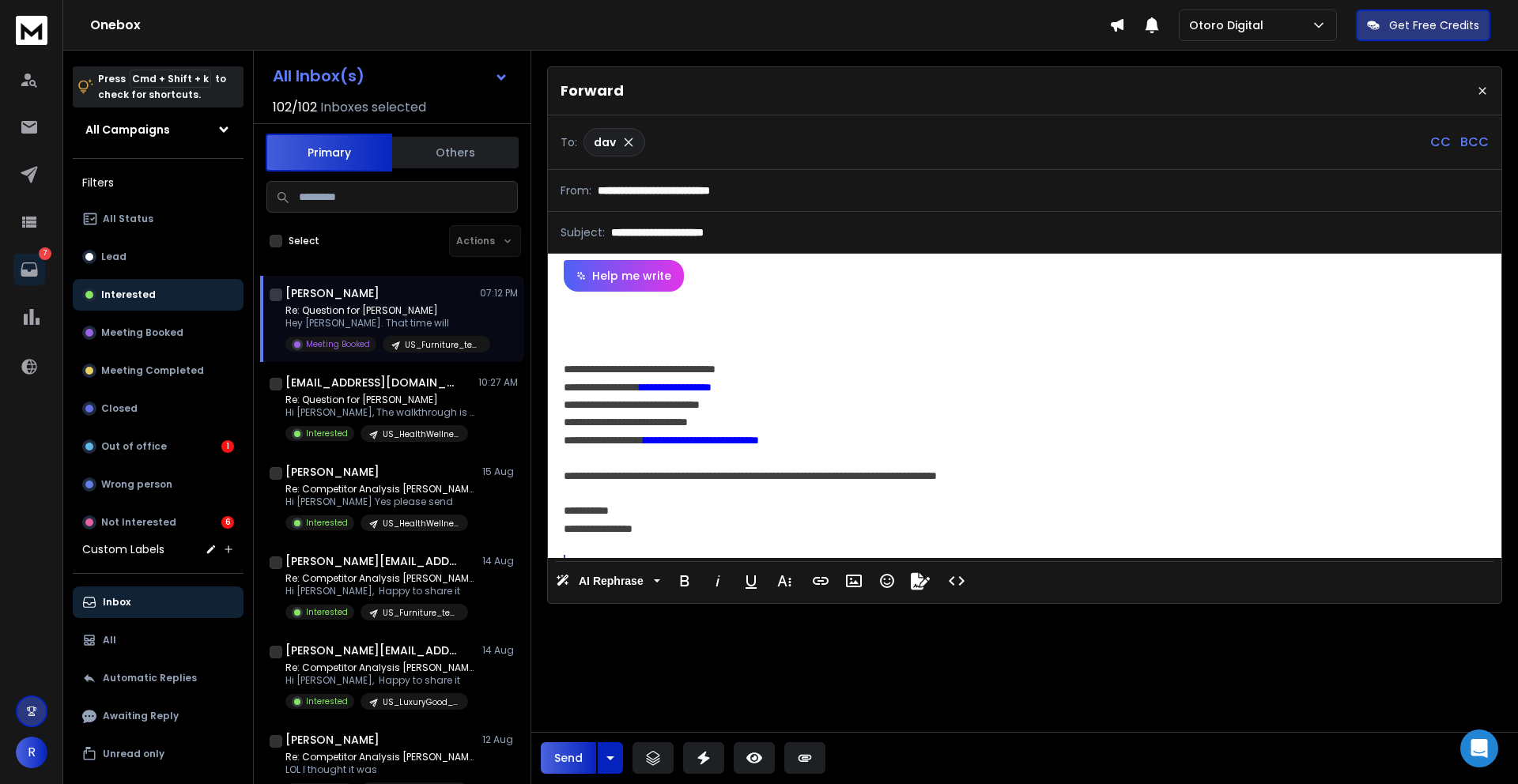
click at [630, 140] on icon at bounding box center [628, 142] width 13 height 13
click at [600, 133] on input at bounding box center [638, 142] width 110 height 28
paste input "**********"
type input "**********"
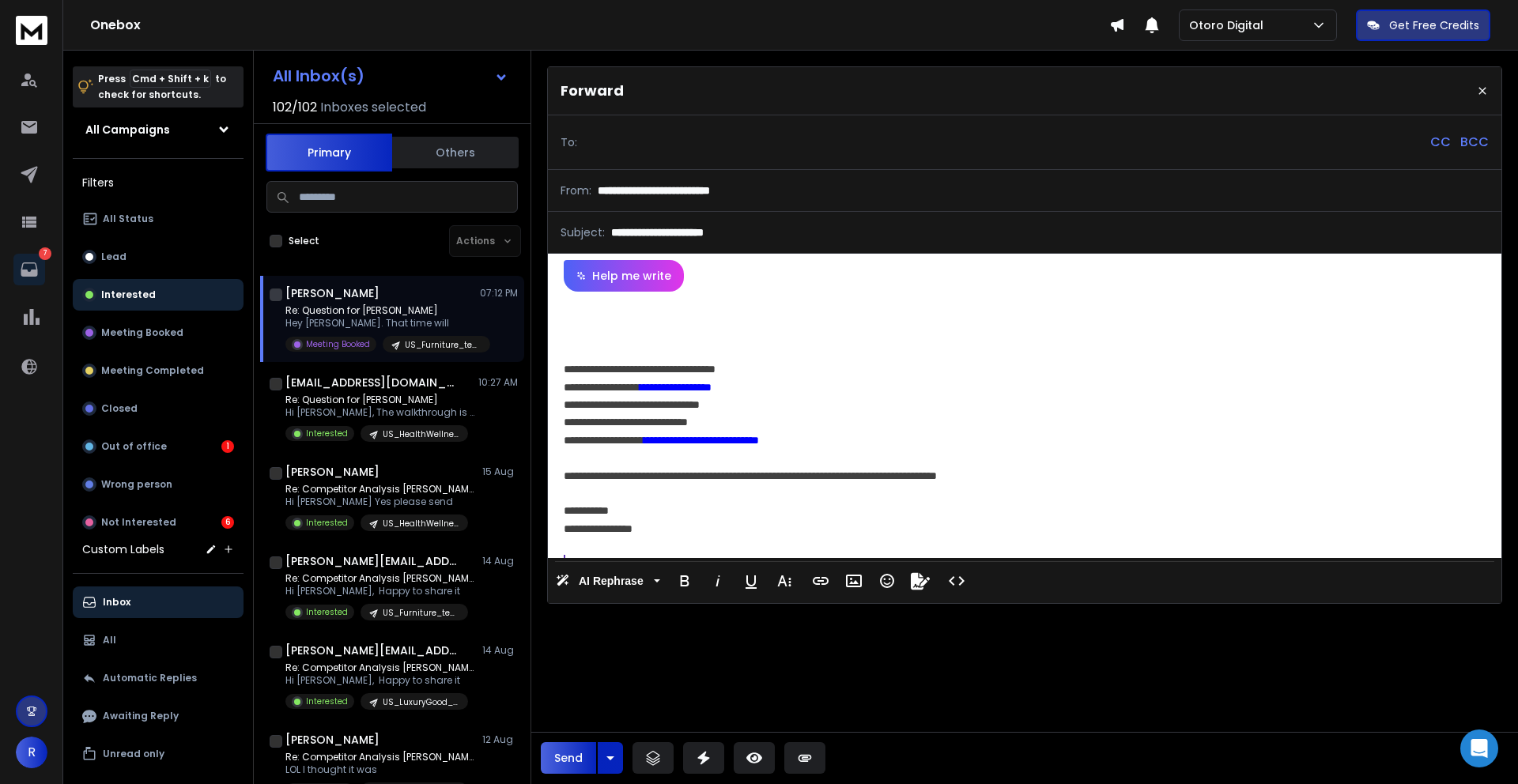
click at [576, 756] on button "Send" at bounding box center [568, 758] width 55 height 32
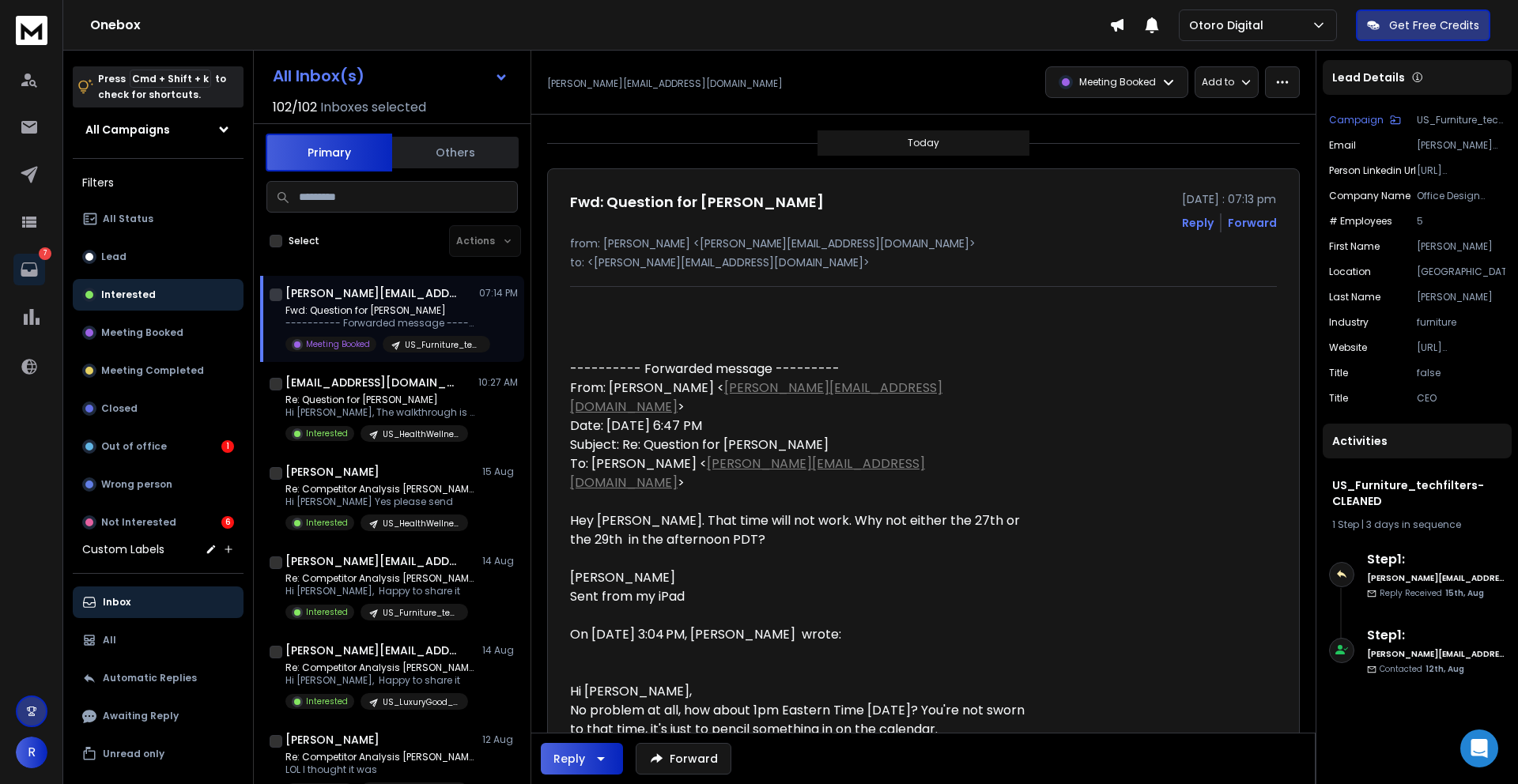
click at [1438, 202] on p "Office Design Group" at bounding box center [1461, 196] width 89 height 13
click at [222, 445] on div "1" at bounding box center [228, 446] width 13 height 13
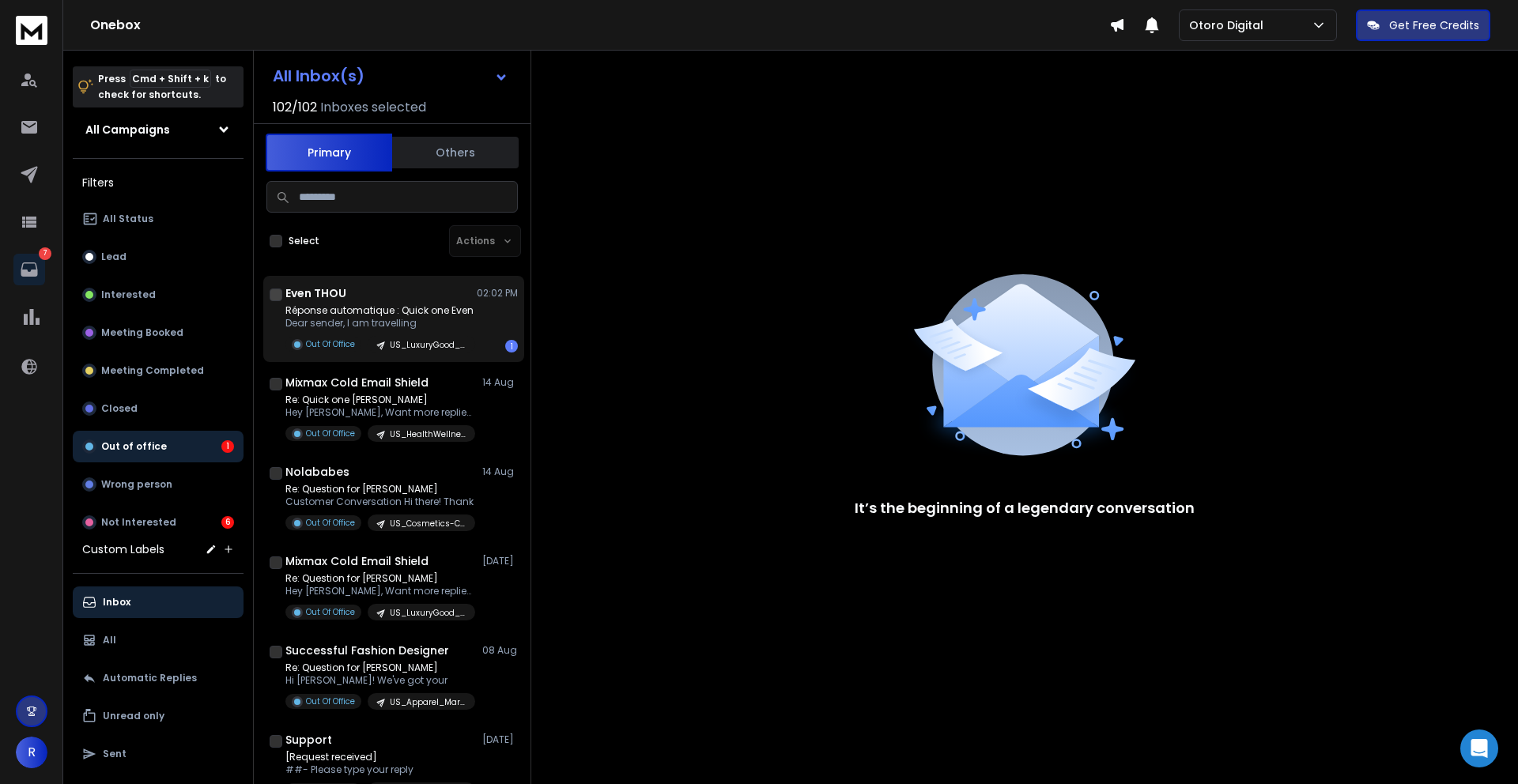
click at [372, 333] on div "Réponse automatique : Quick one Even Dear sender, I am travelling Out Of Office…" at bounding box center [380, 329] width 190 height 49
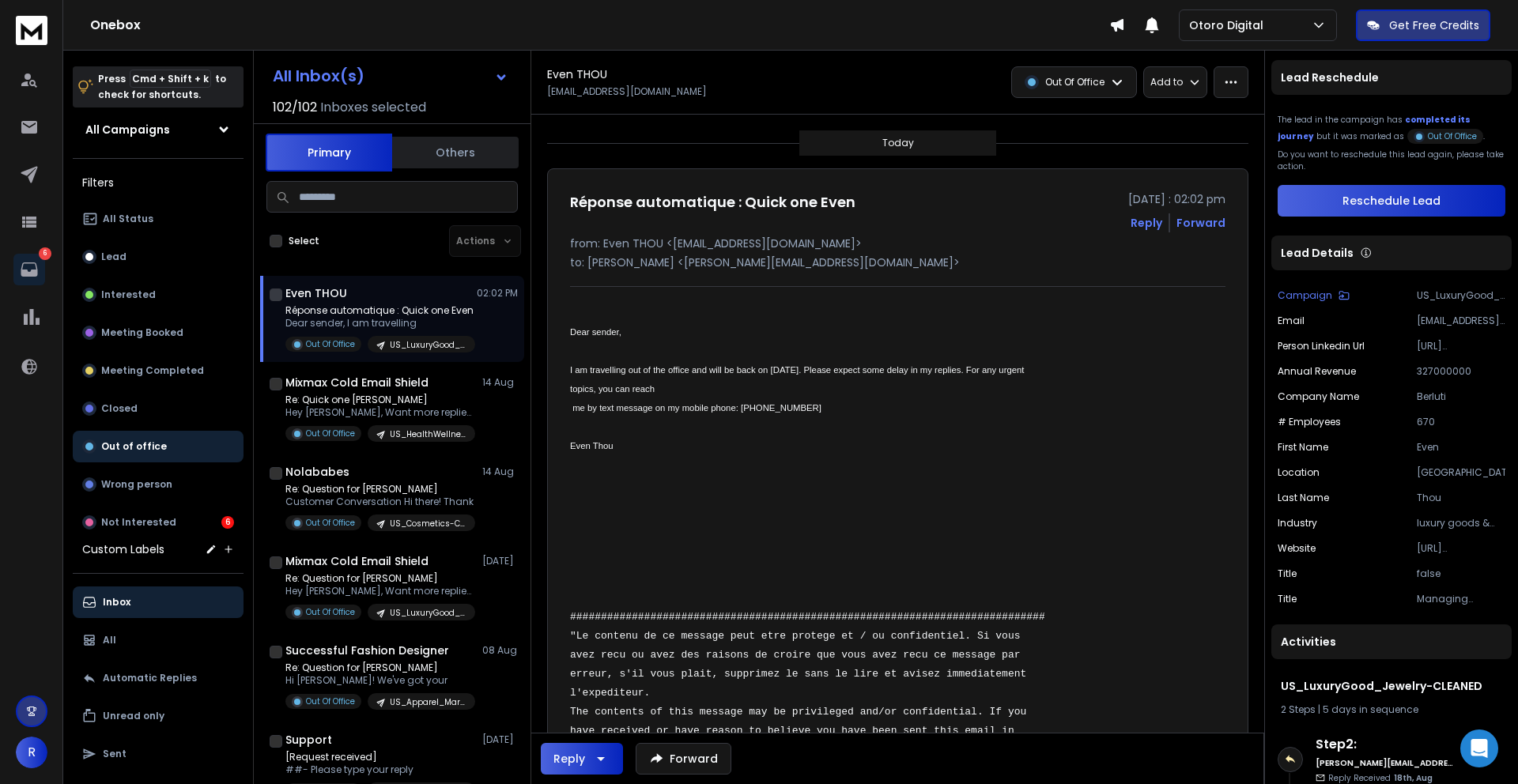
click at [1322, 4] on div "Onebox Otoro Digital Get Free Credits" at bounding box center [759, 25] width 1518 height 50
click at [1305, 22] on div "Otoro Digital" at bounding box center [1258, 25] width 137 height 16
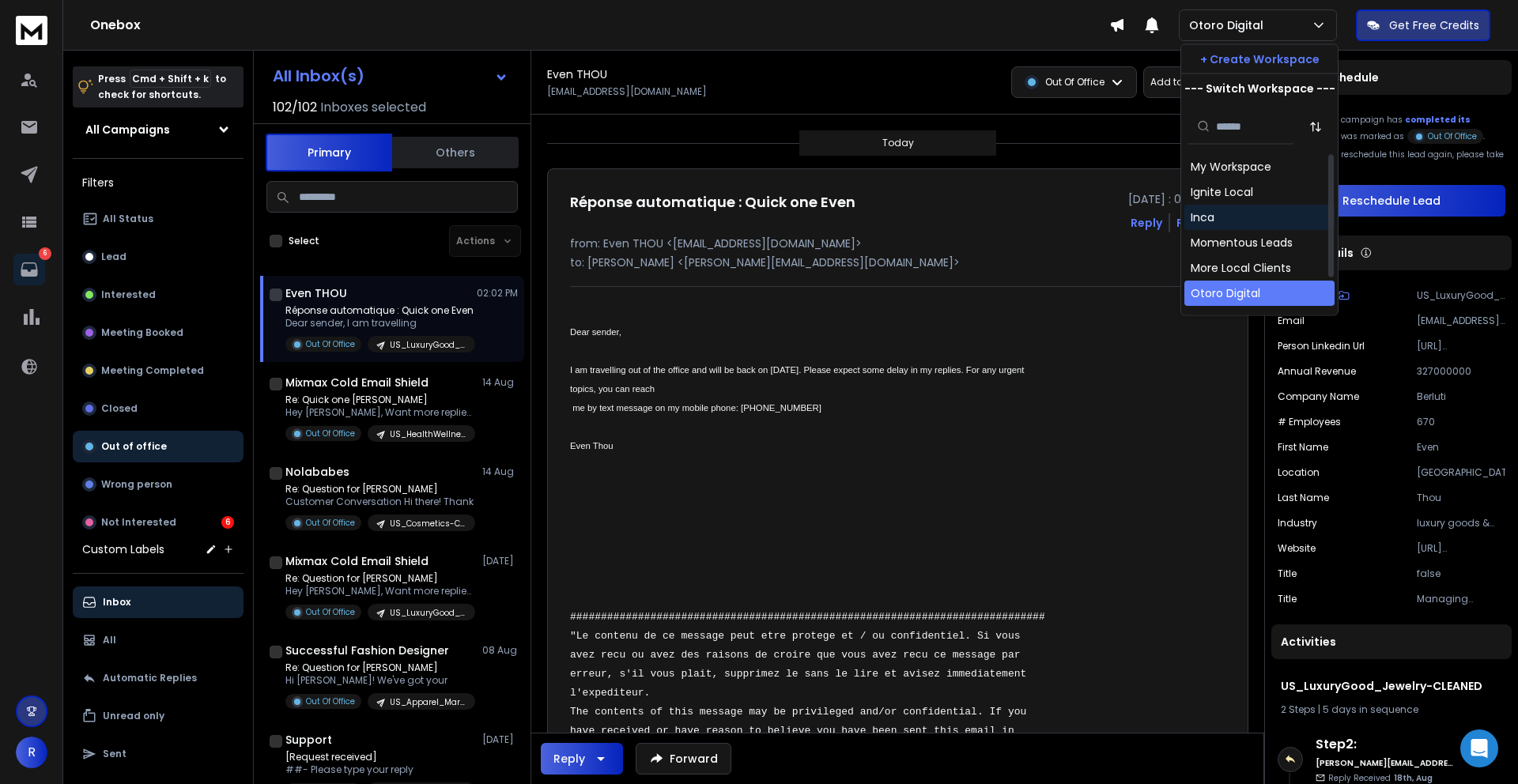
click at [1293, 206] on div "Inca" at bounding box center [1259, 218] width 151 height 25
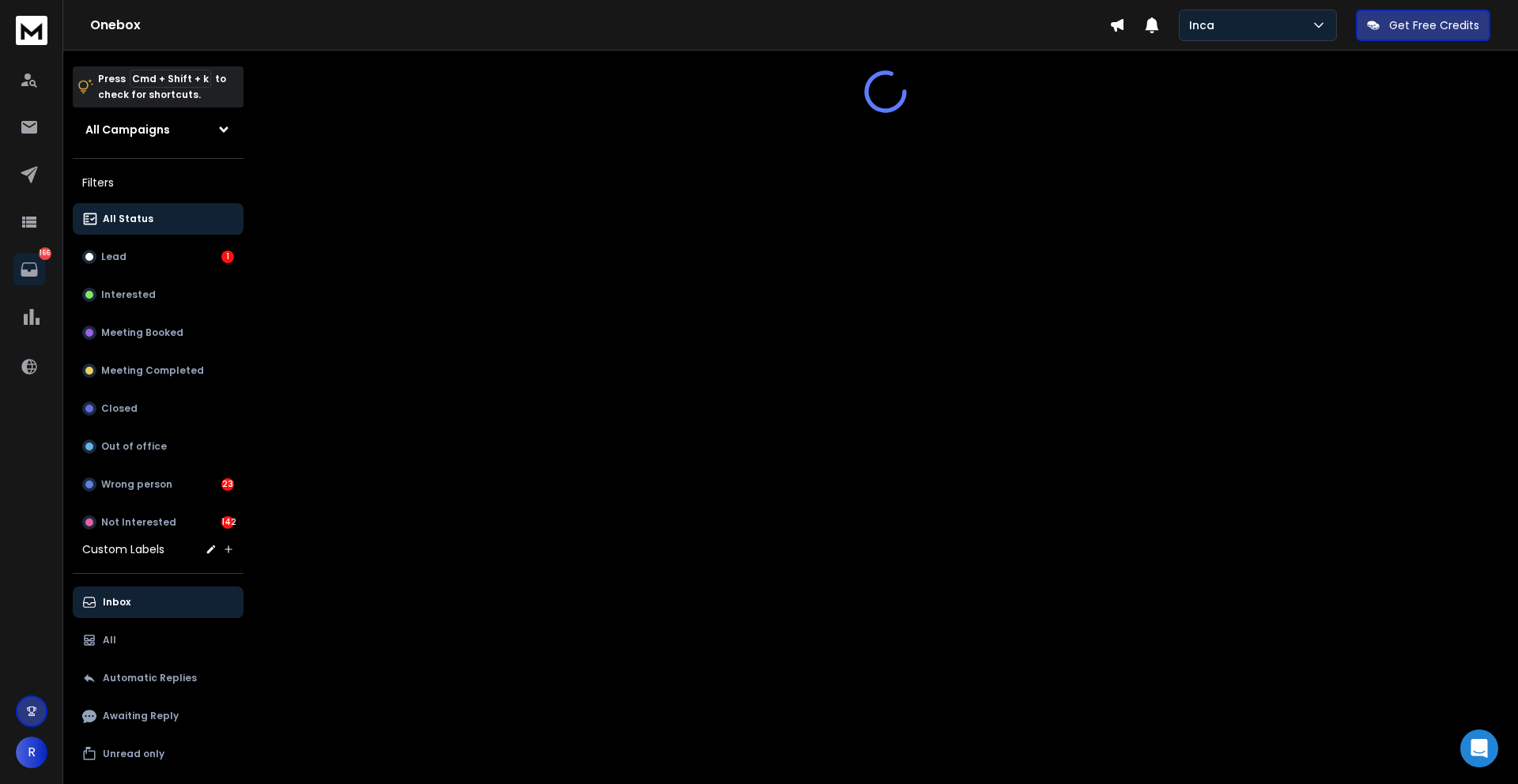
click at [1248, 40] on button "Inca" at bounding box center [1258, 25] width 158 height 32
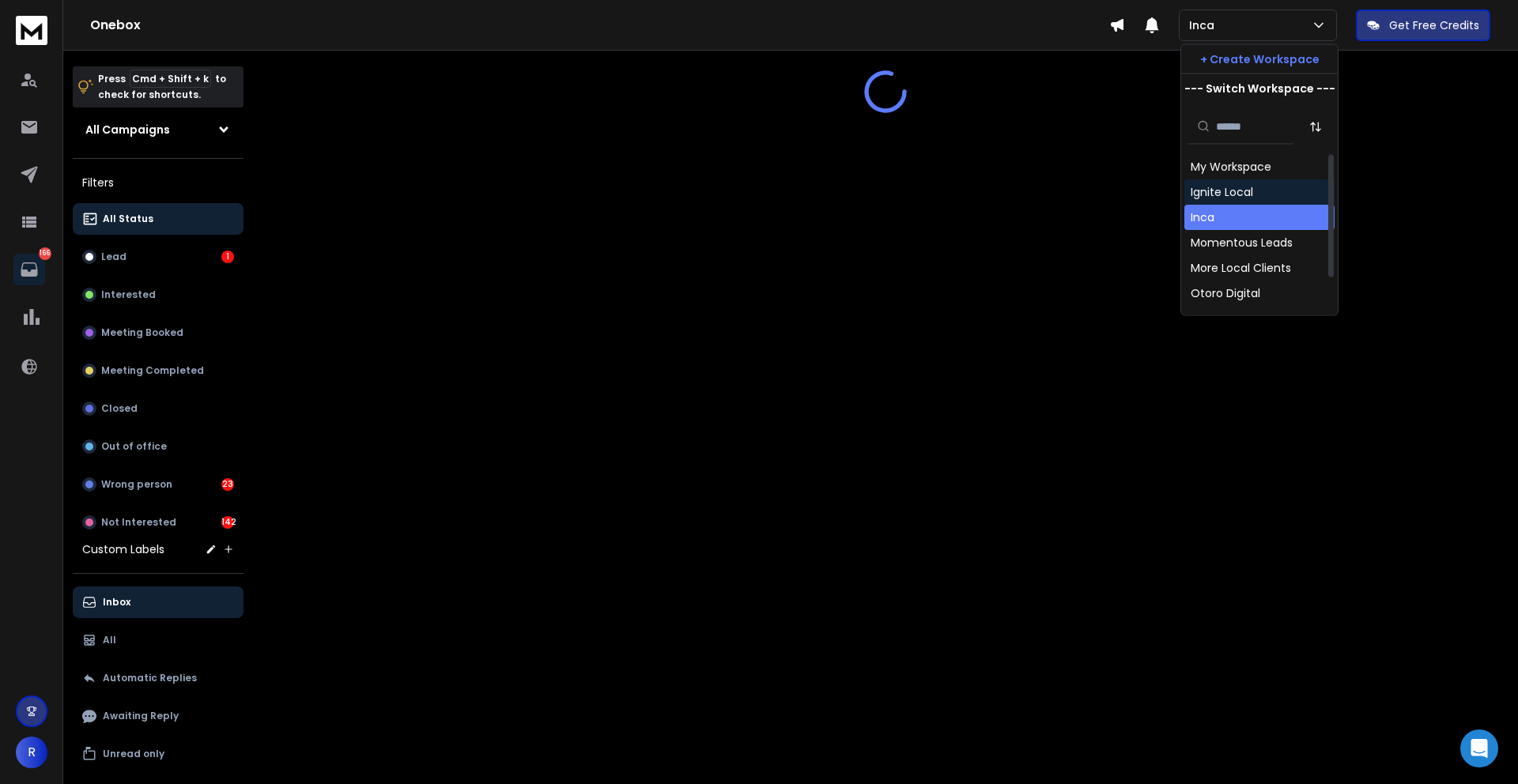
click at [1263, 195] on div "Ignite Local" at bounding box center [1259, 192] width 151 height 25
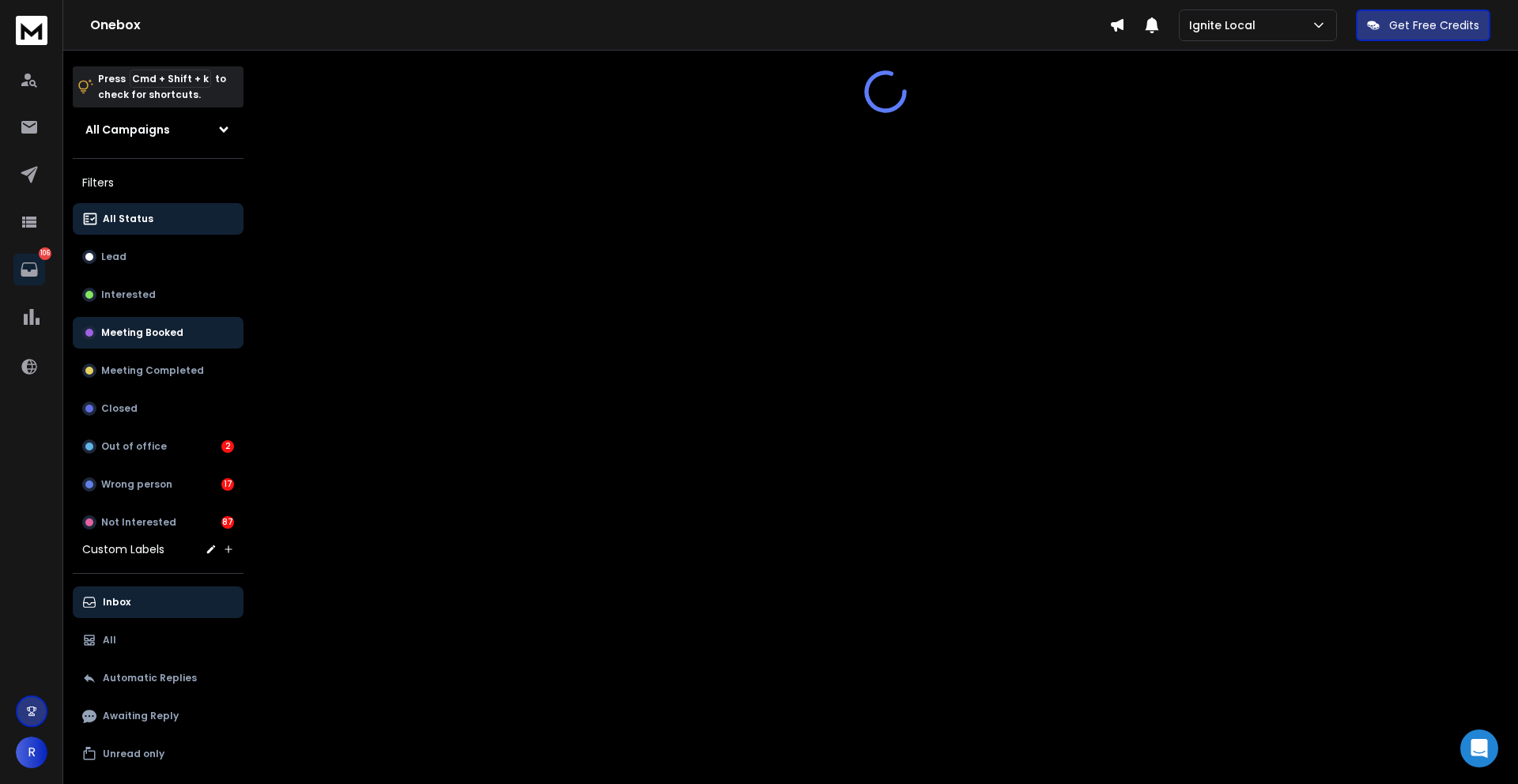
click at [133, 339] on div "Meeting Booked" at bounding box center [132, 332] width 101 height 14
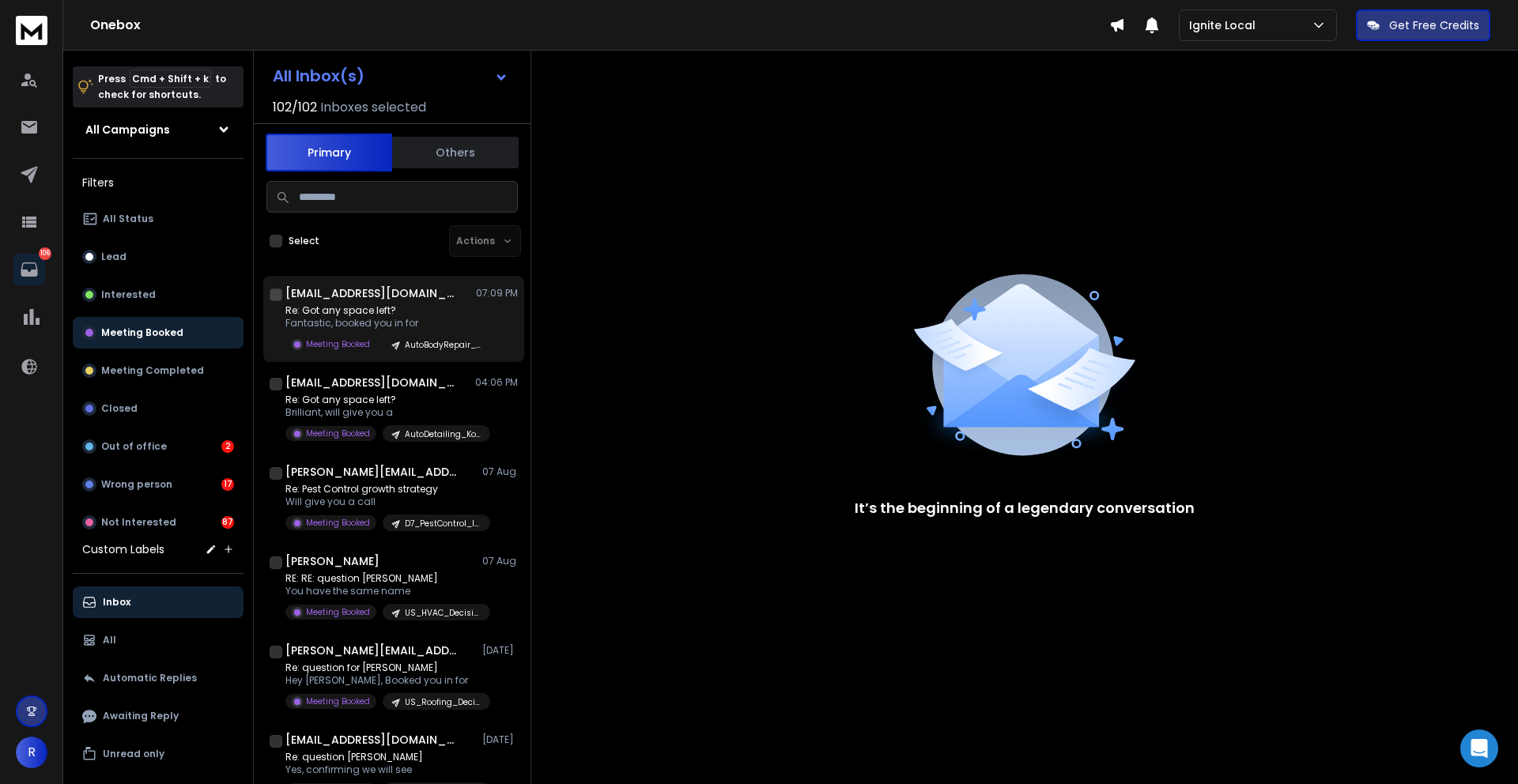
click at [341, 340] on p "Meeting Booked" at bounding box center [338, 344] width 64 height 12
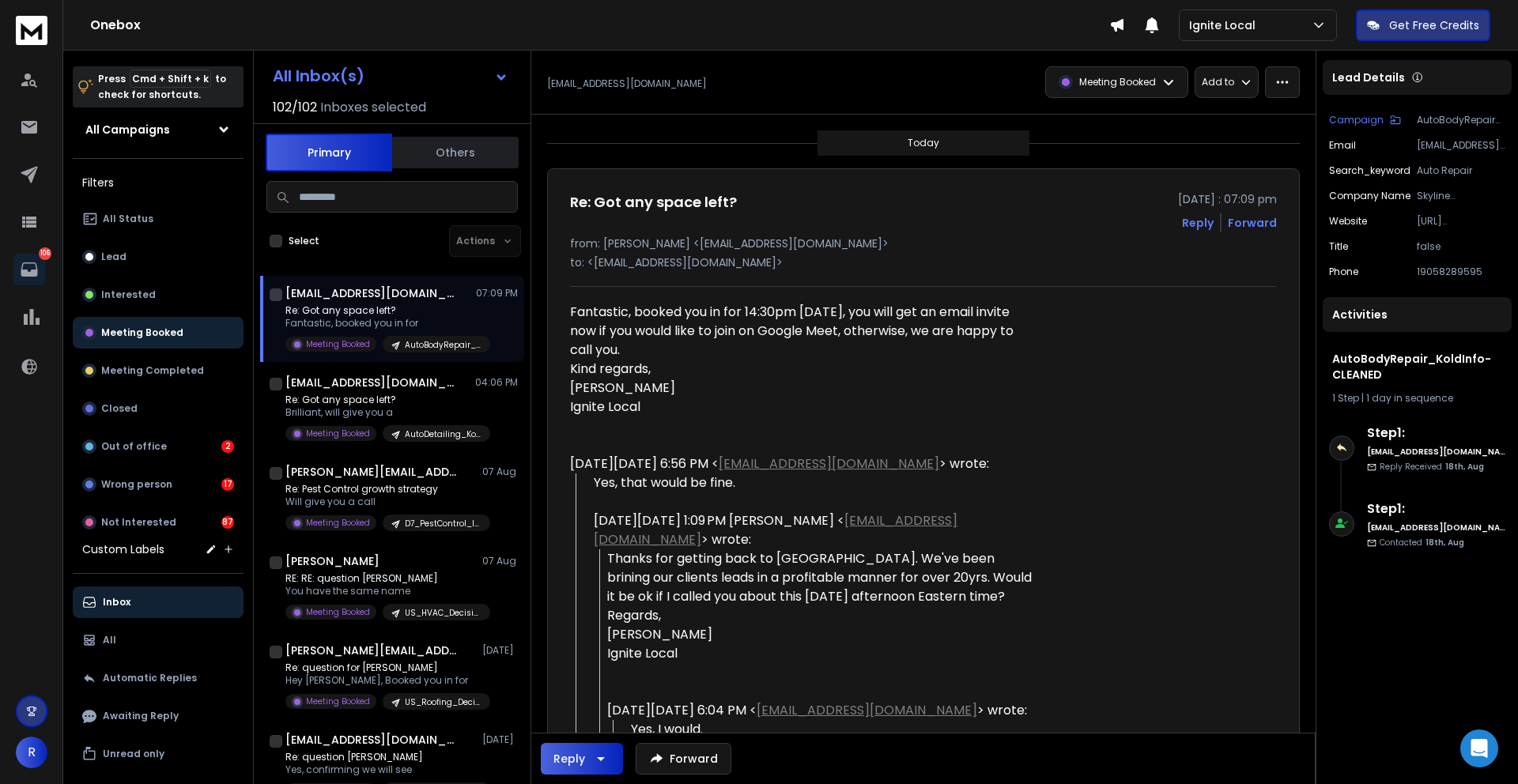
click at [1417, 196] on p "Skyline Automotive Service" at bounding box center [1461, 196] width 89 height 13
click at [162, 449] on button "Out of office 2" at bounding box center [158, 447] width 171 height 32
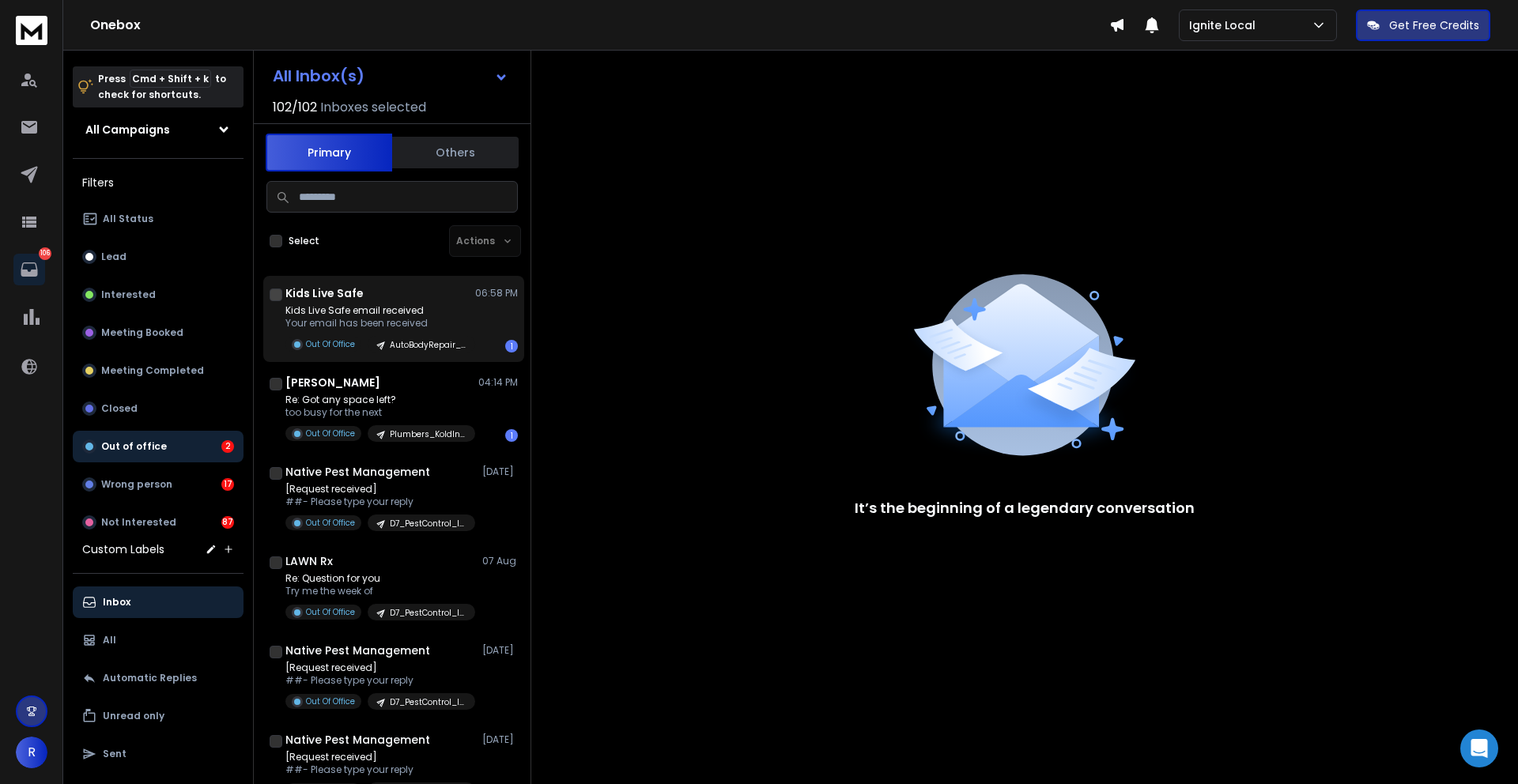
click at [394, 346] on p "AutoBodyRepair_KoldInfo-CLEANED" at bounding box center [428, 345] width 76 height 12
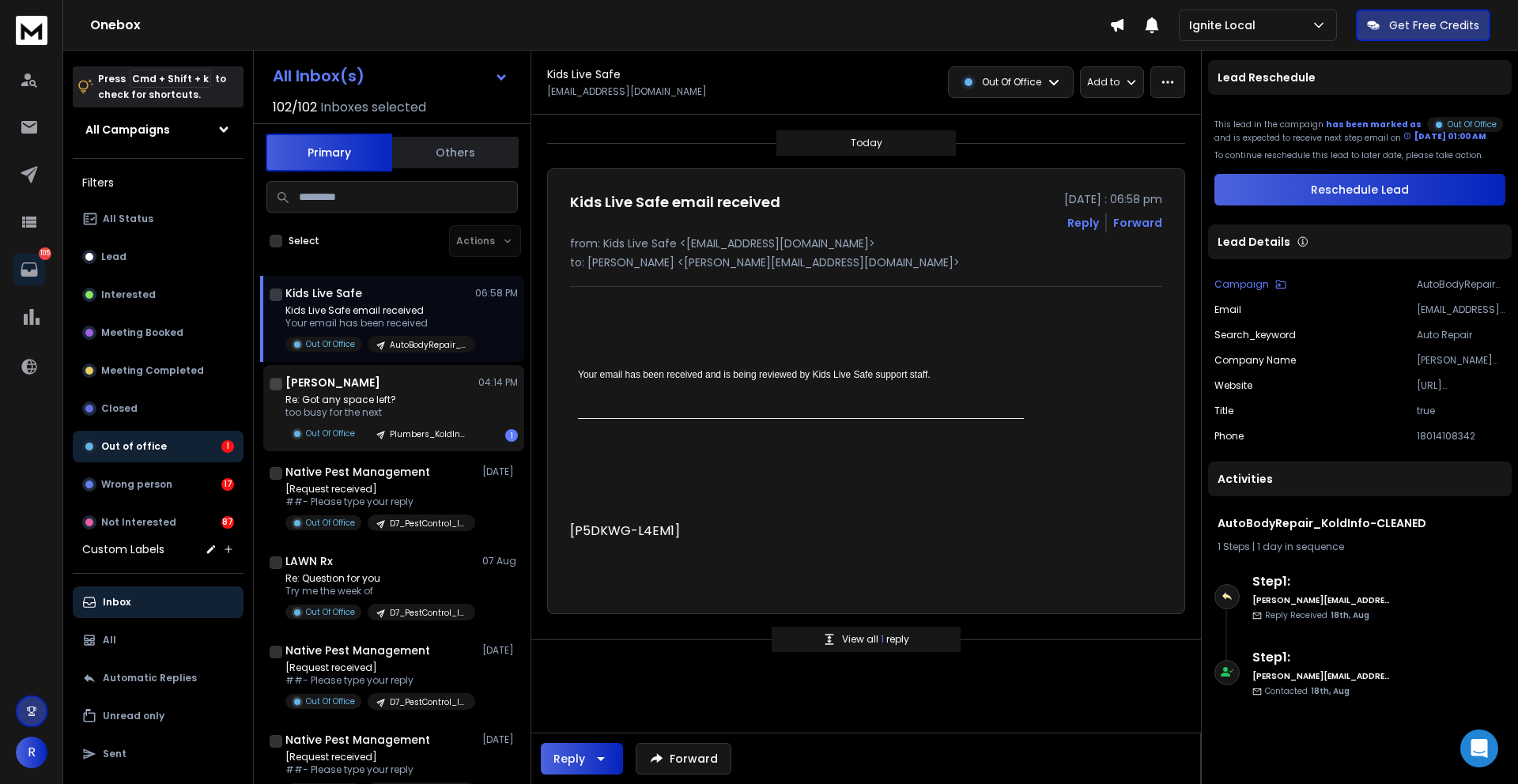
click at [393, 400] on p "Re: Got any space left?" at bounding box center [380, 400] width 190 height 13
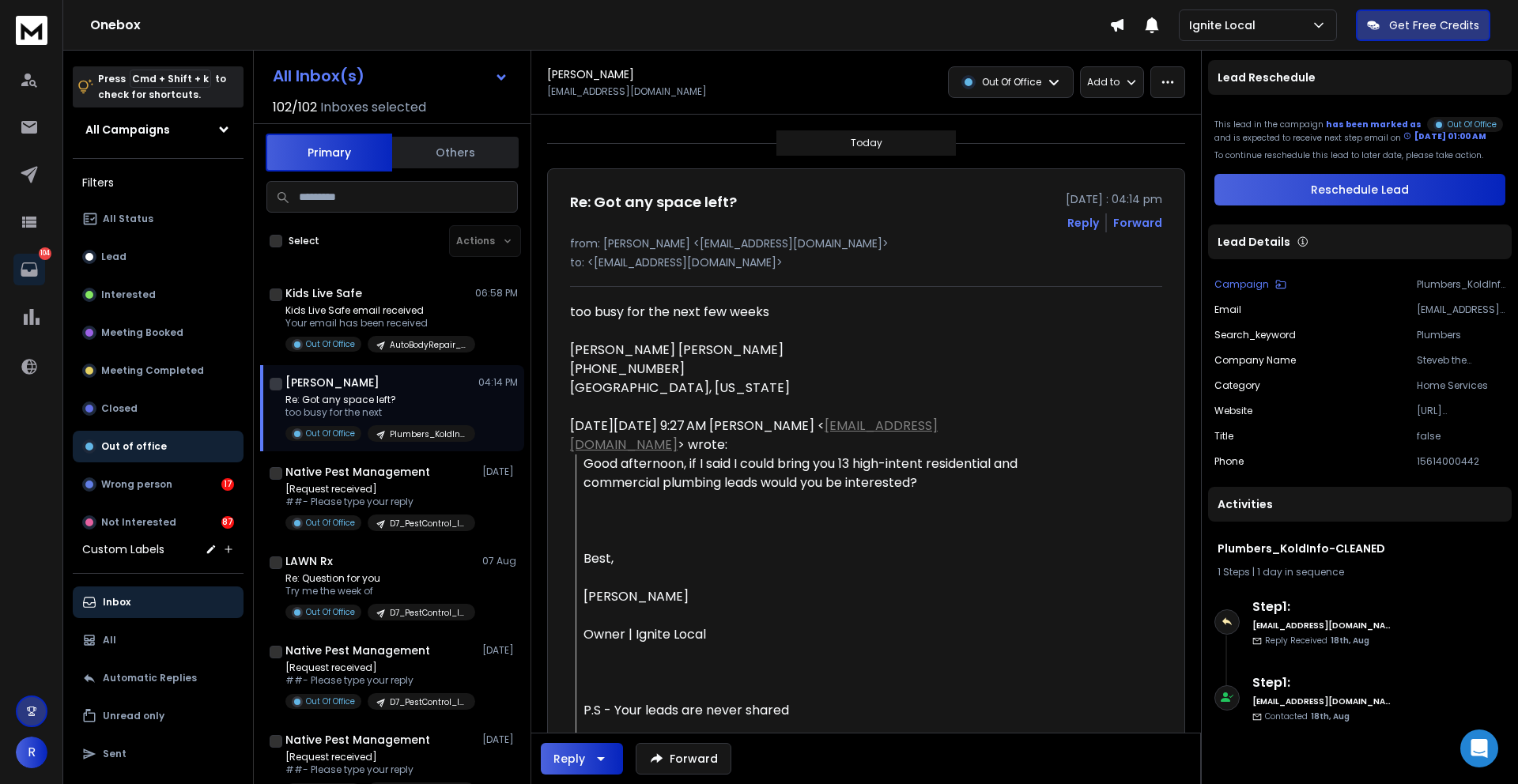
click at [1330, 194] on button "Reschedule Lead" at bounding box center [1360, 190] width 291 height 32
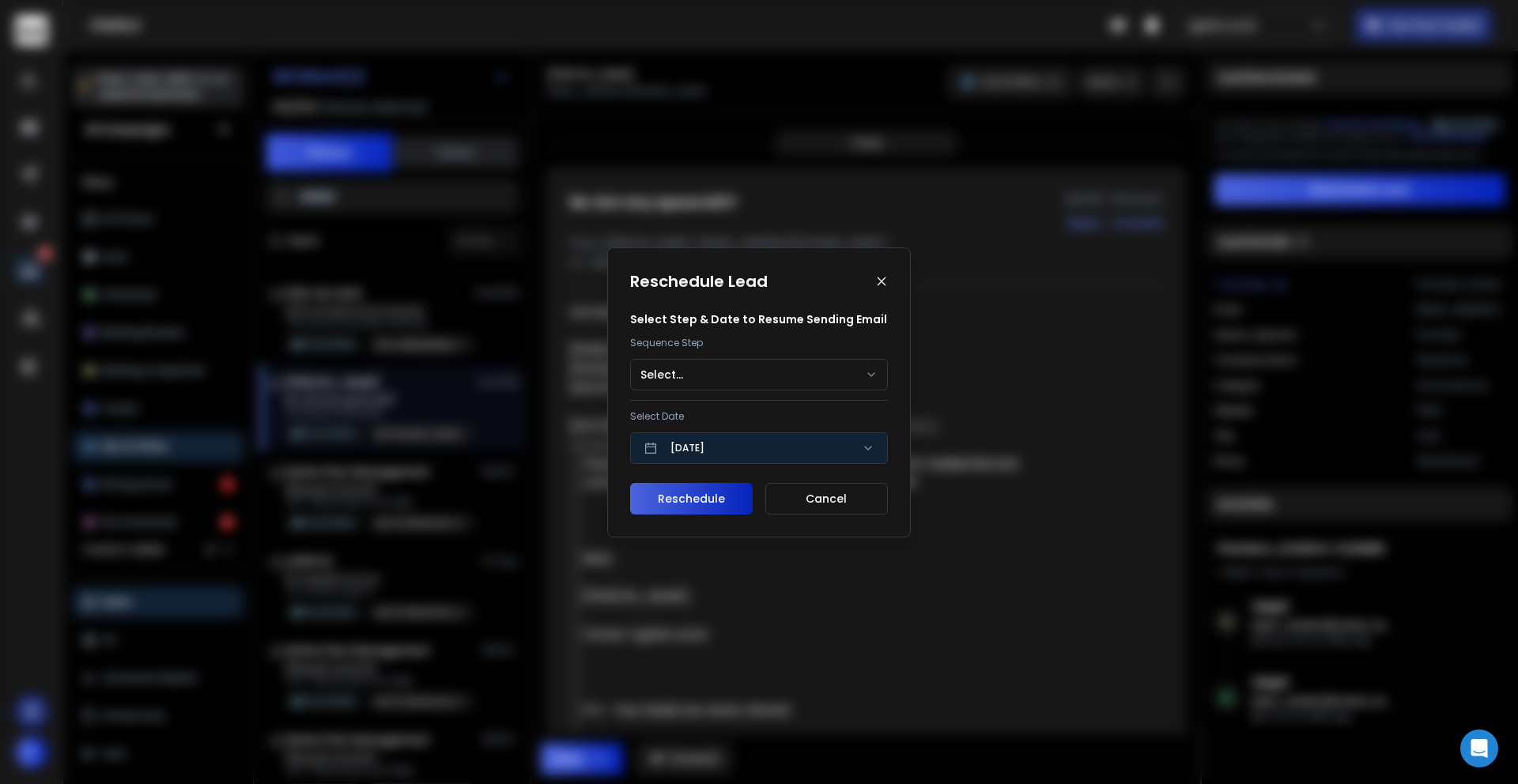
click at [705, 447] on p "[DATE]" at bounding box center [687, 448] width 34 height 13
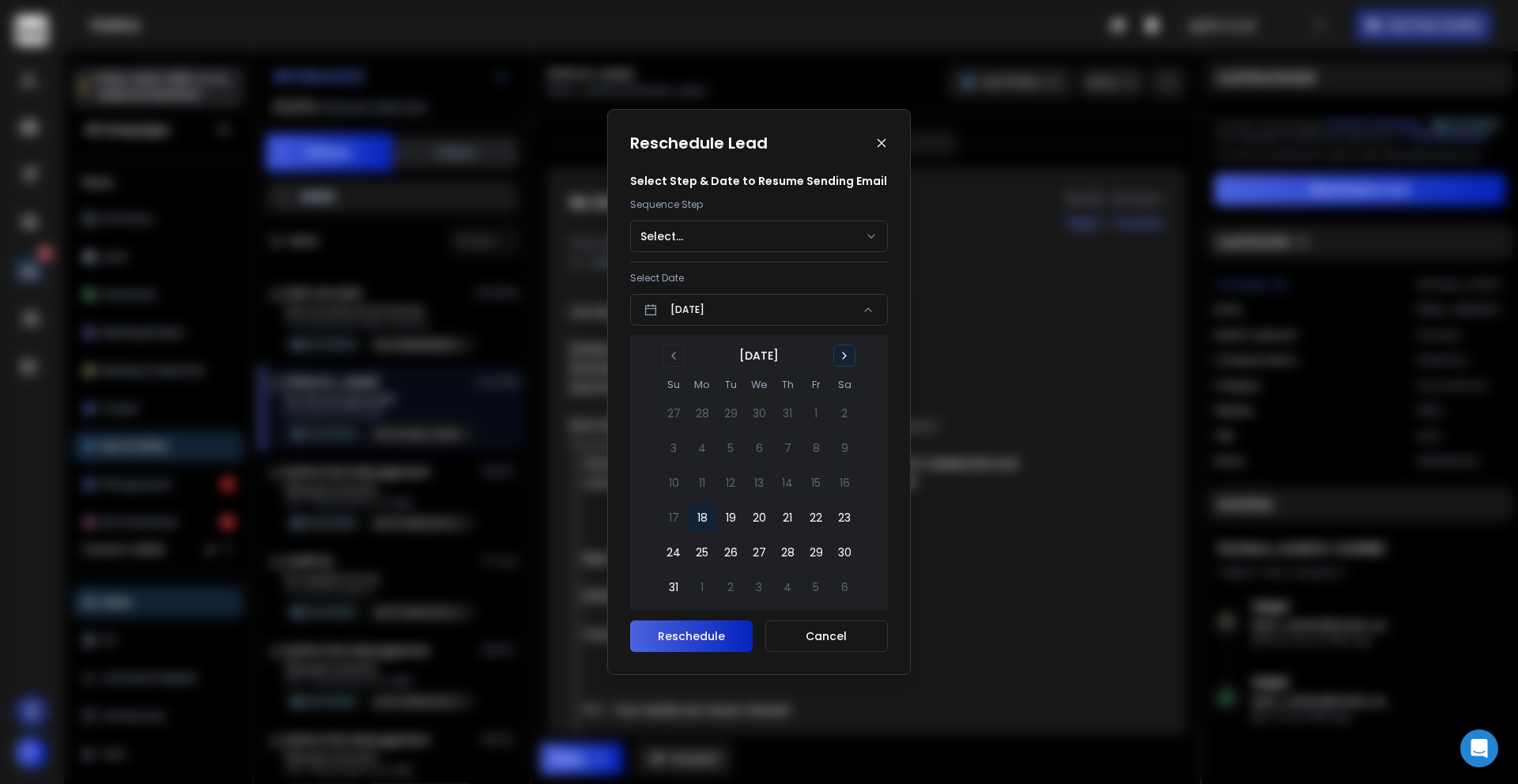
click at [844, 350] on icon "Go to next month" at bounding box center [844, 356] width 13 height 13
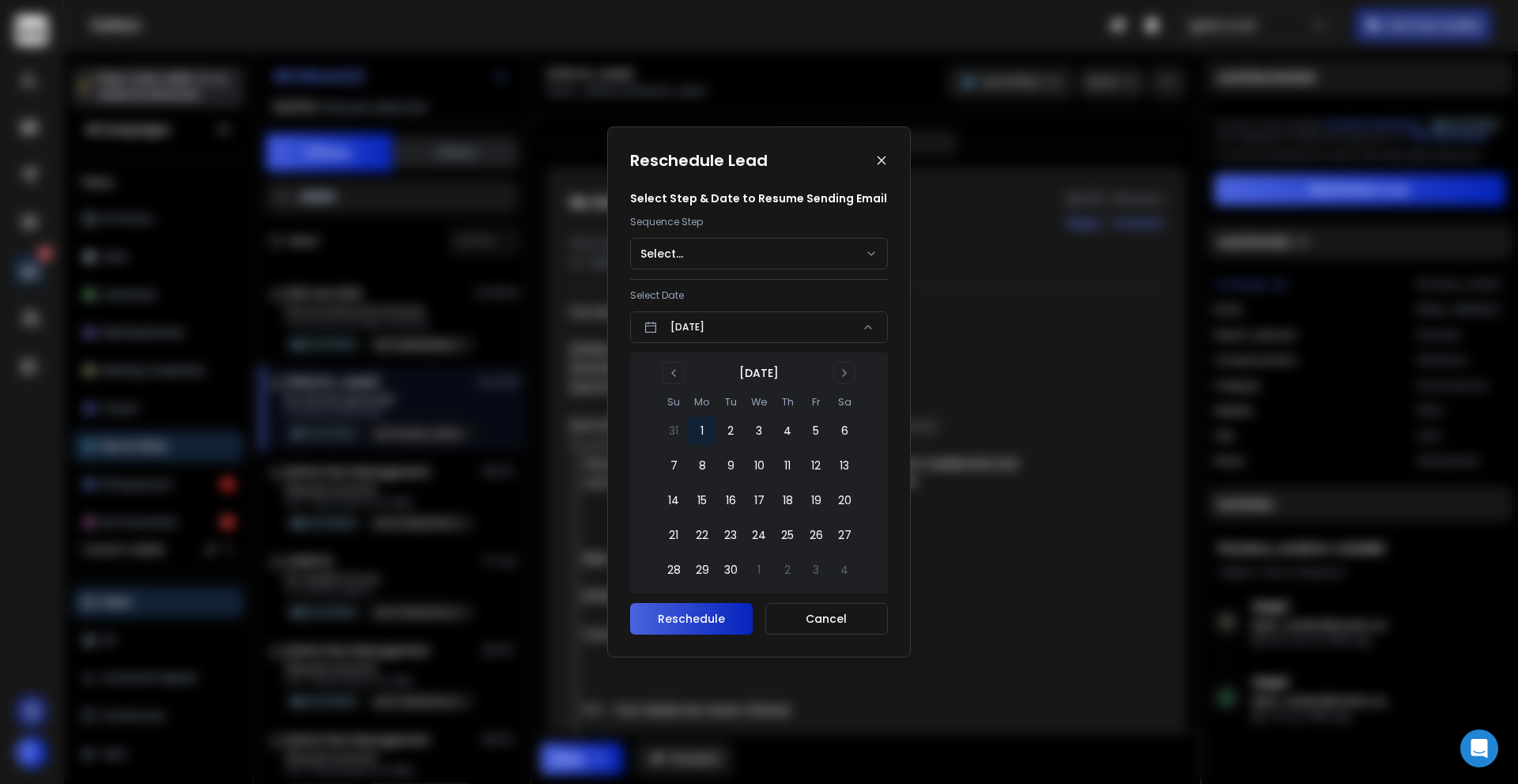
click at [697, 428] on button "1" at bounding box center [702, 431] width 28 height 28
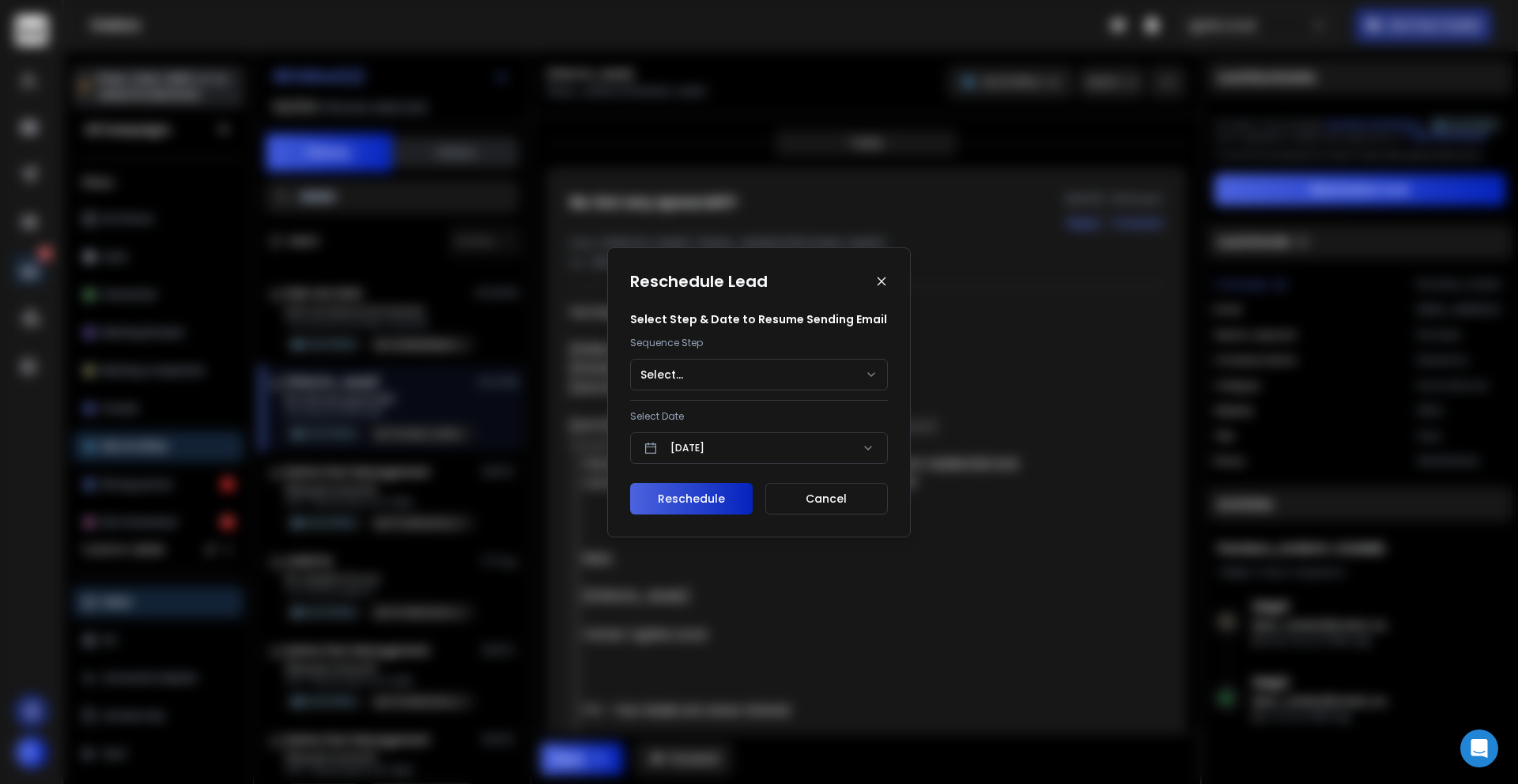
click at [741, 380] on button "Select..." at bounding box center [759, 375] width 258 height 32
click at [707, 494] on button "Reschedule" at bounding box center [691, 499] width 122 height 32
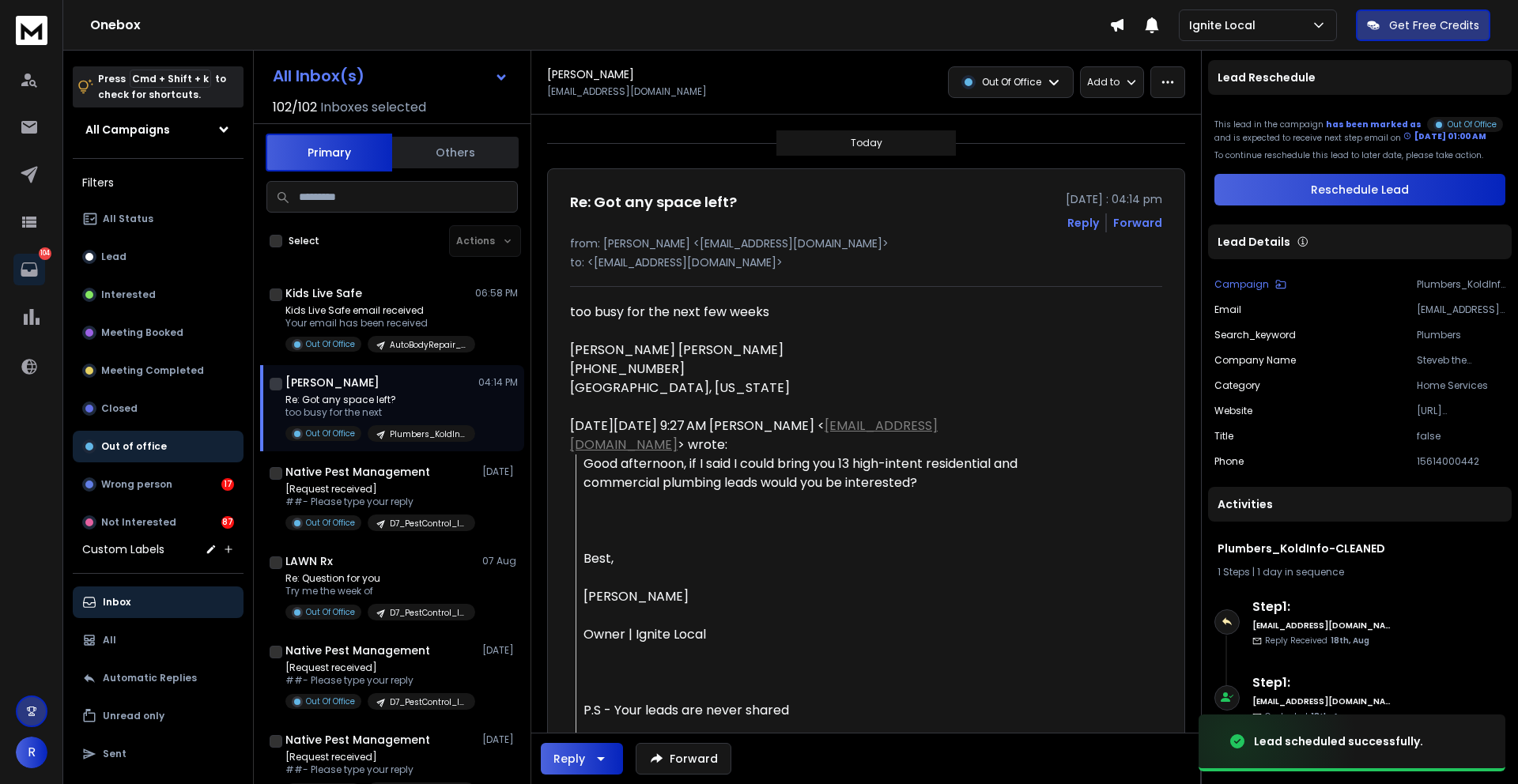
click at [191, 486] on button "Wrong person 17" at bounding box center [158, 484] width 171 height 32
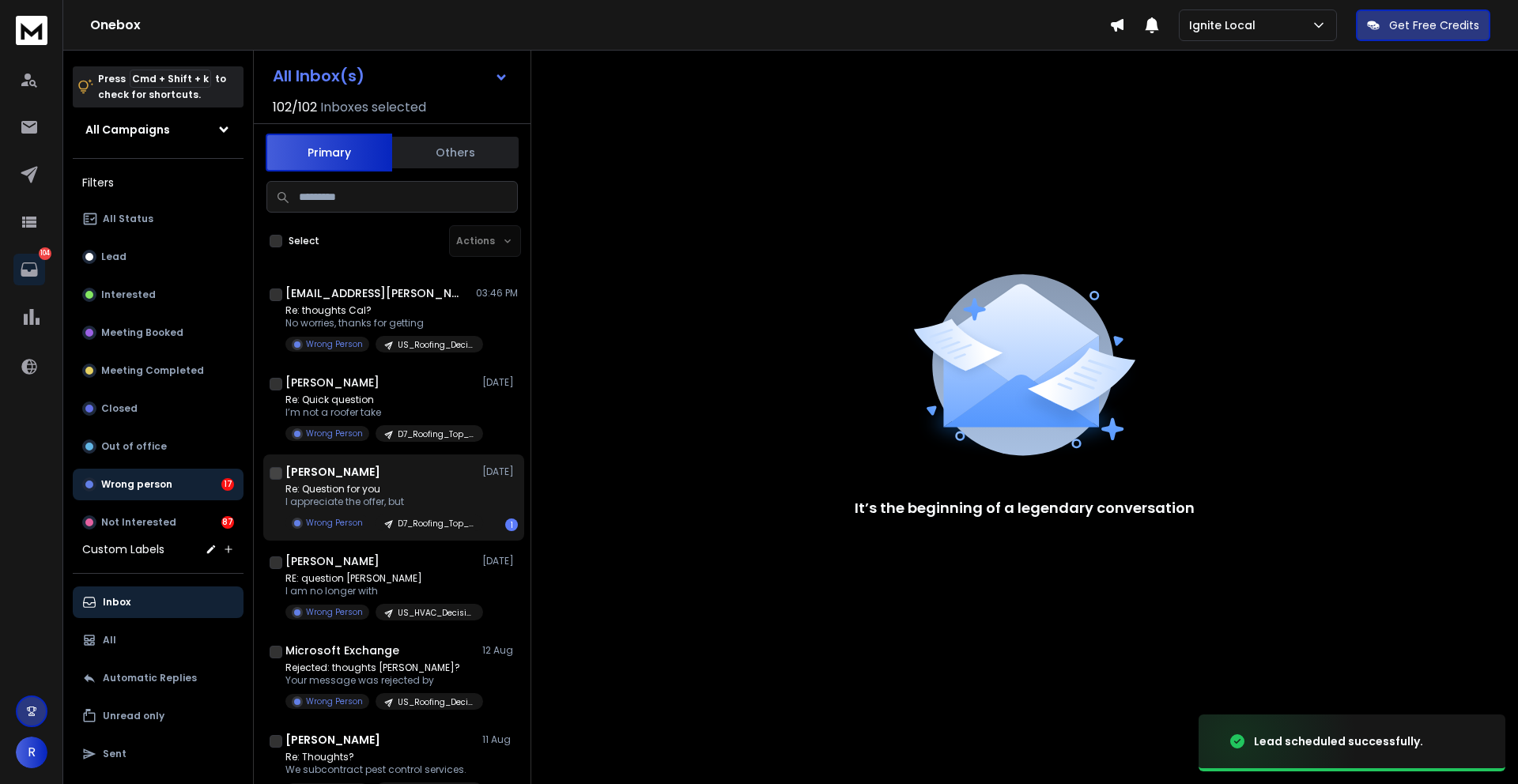
click at [398, 475] on div "[PERSON_NAME] [DATE]" at bounding box center [402, 472] width 233 height 16
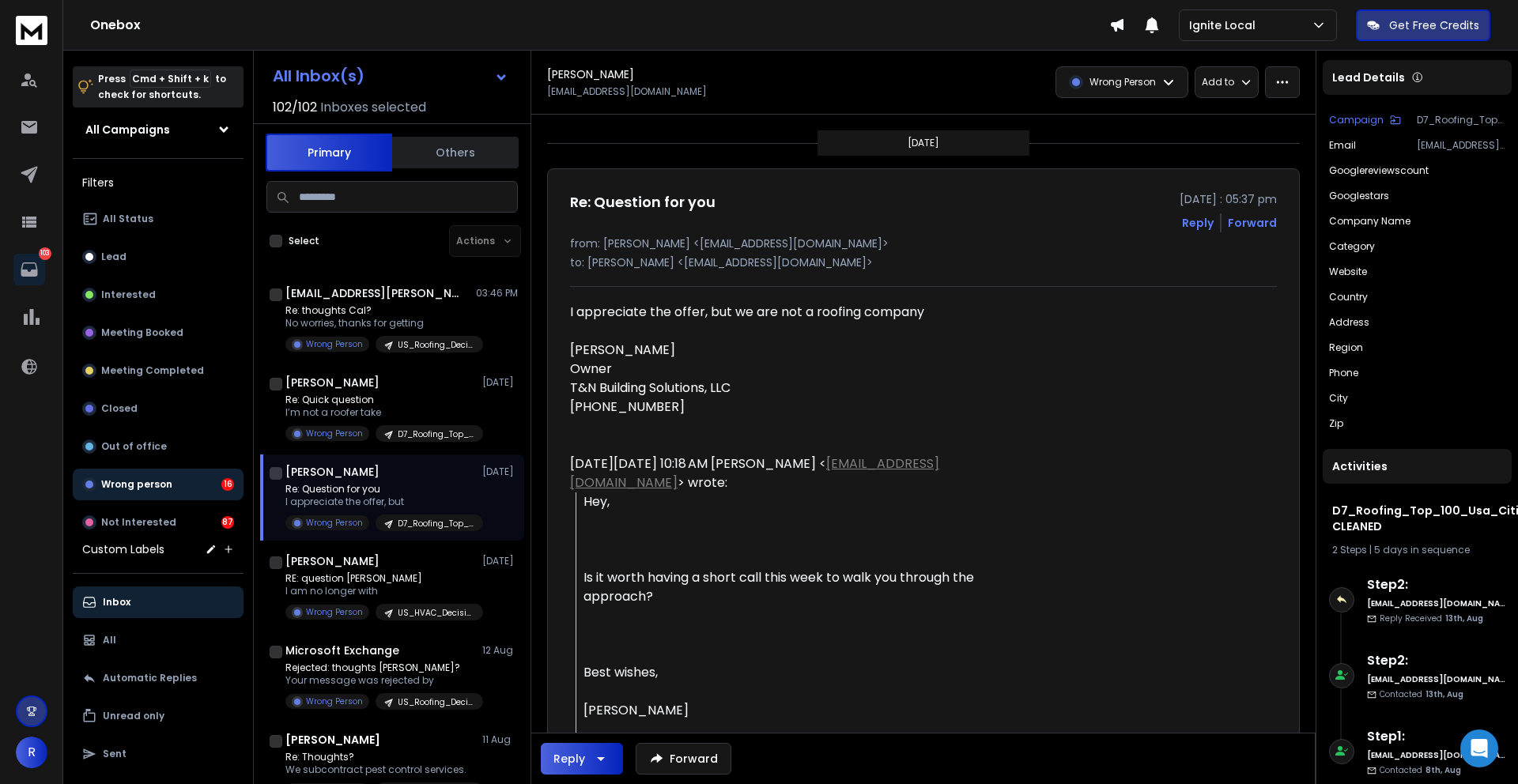
click at [1275, 79] on icon "button" at bounding box center [1282, 82] width 14 height 14
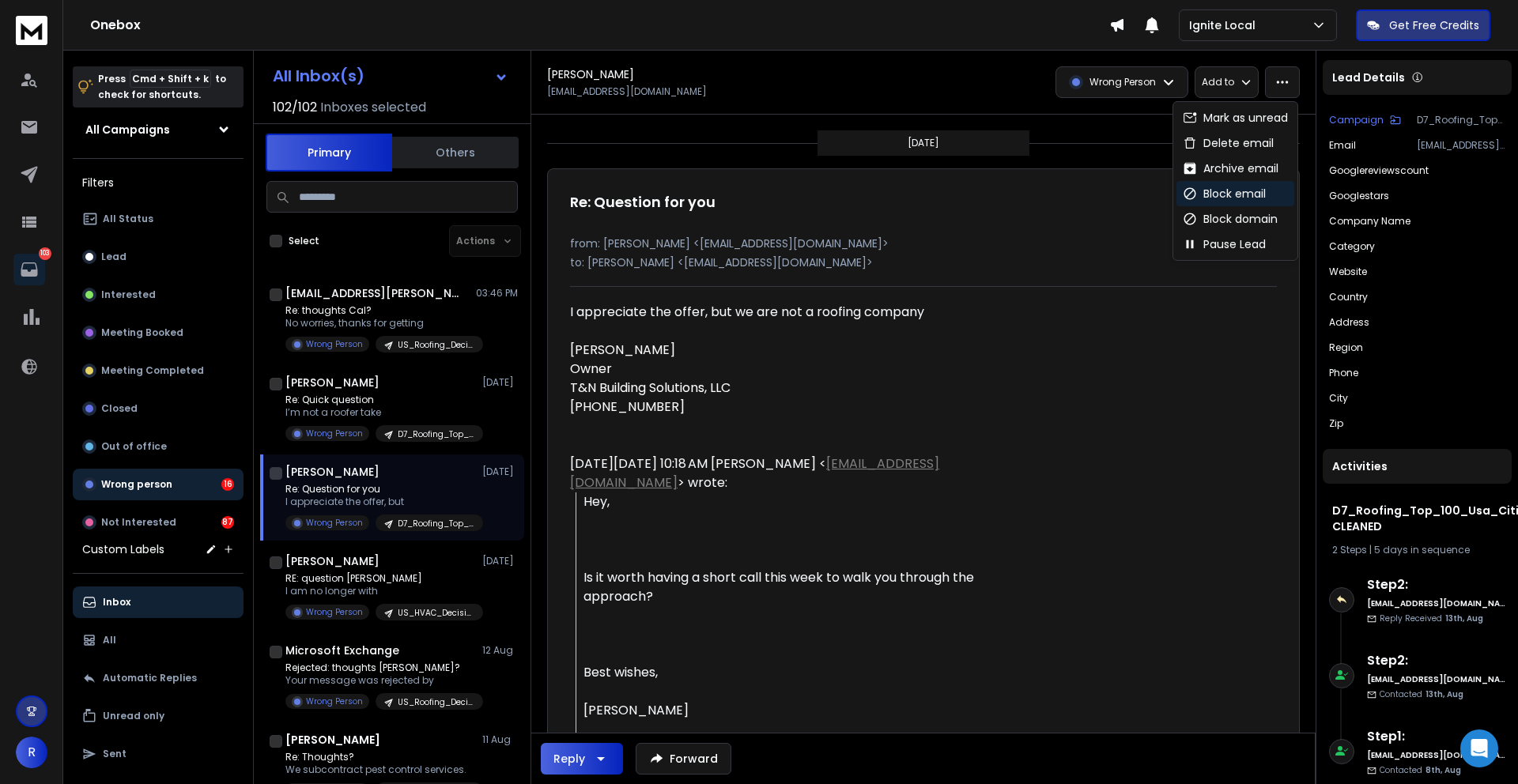
click at [1272, 187] on div "Block email" at bounding box center [1235, 193] width 118 height 25
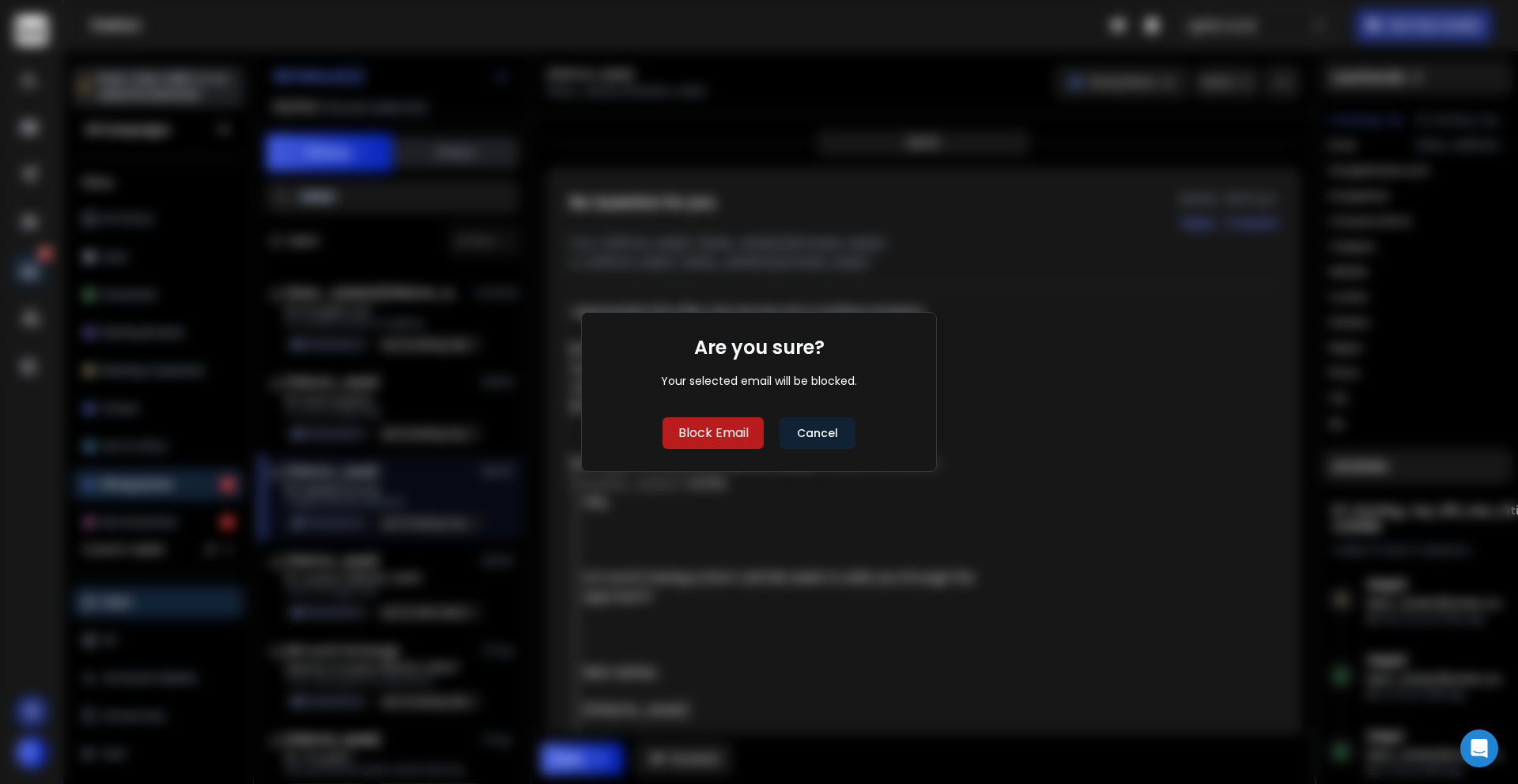
click at [705, 443] on button "Block Email" at bounding box center [713, 433] width 101 height 32
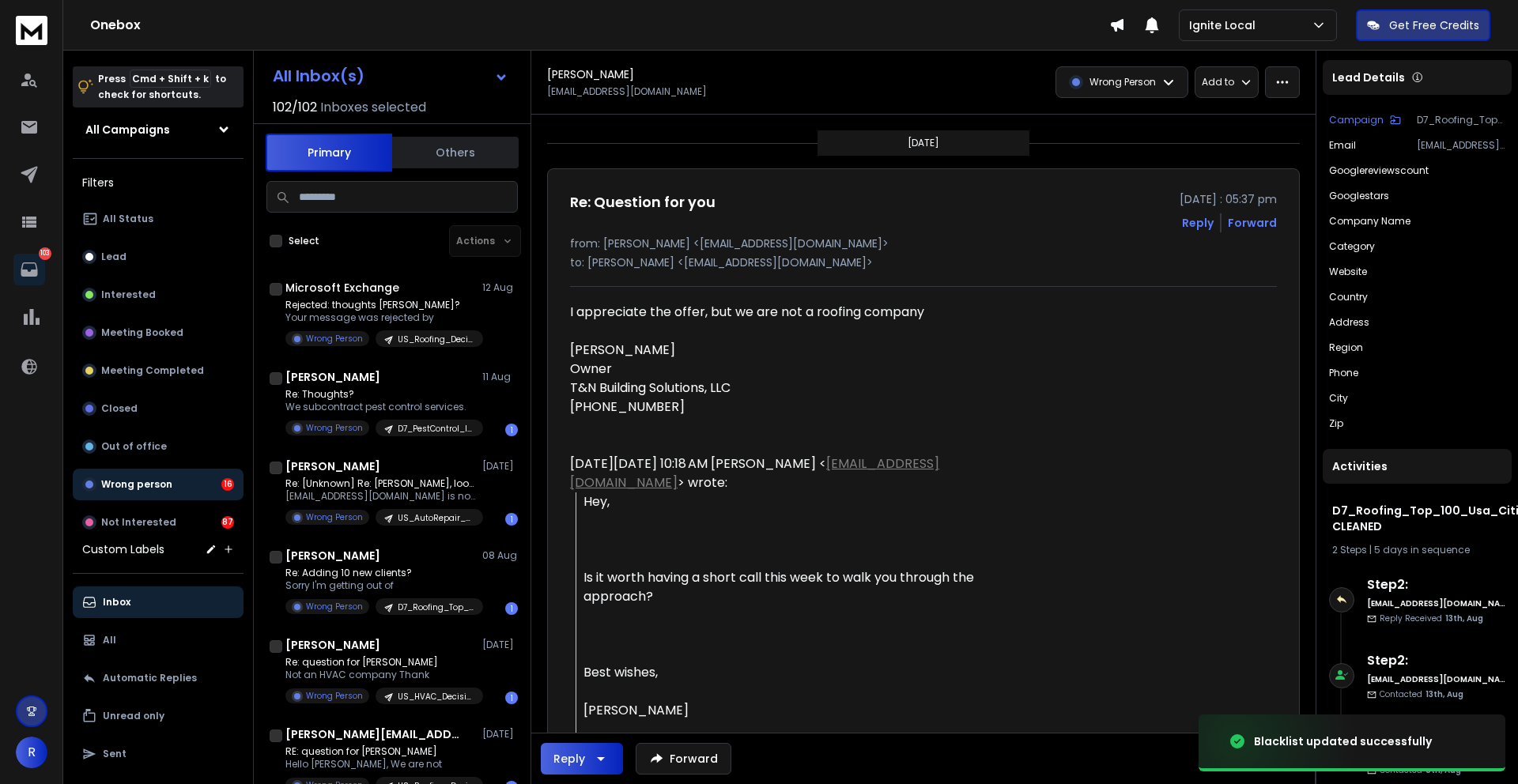
scroll to position [358, 0]
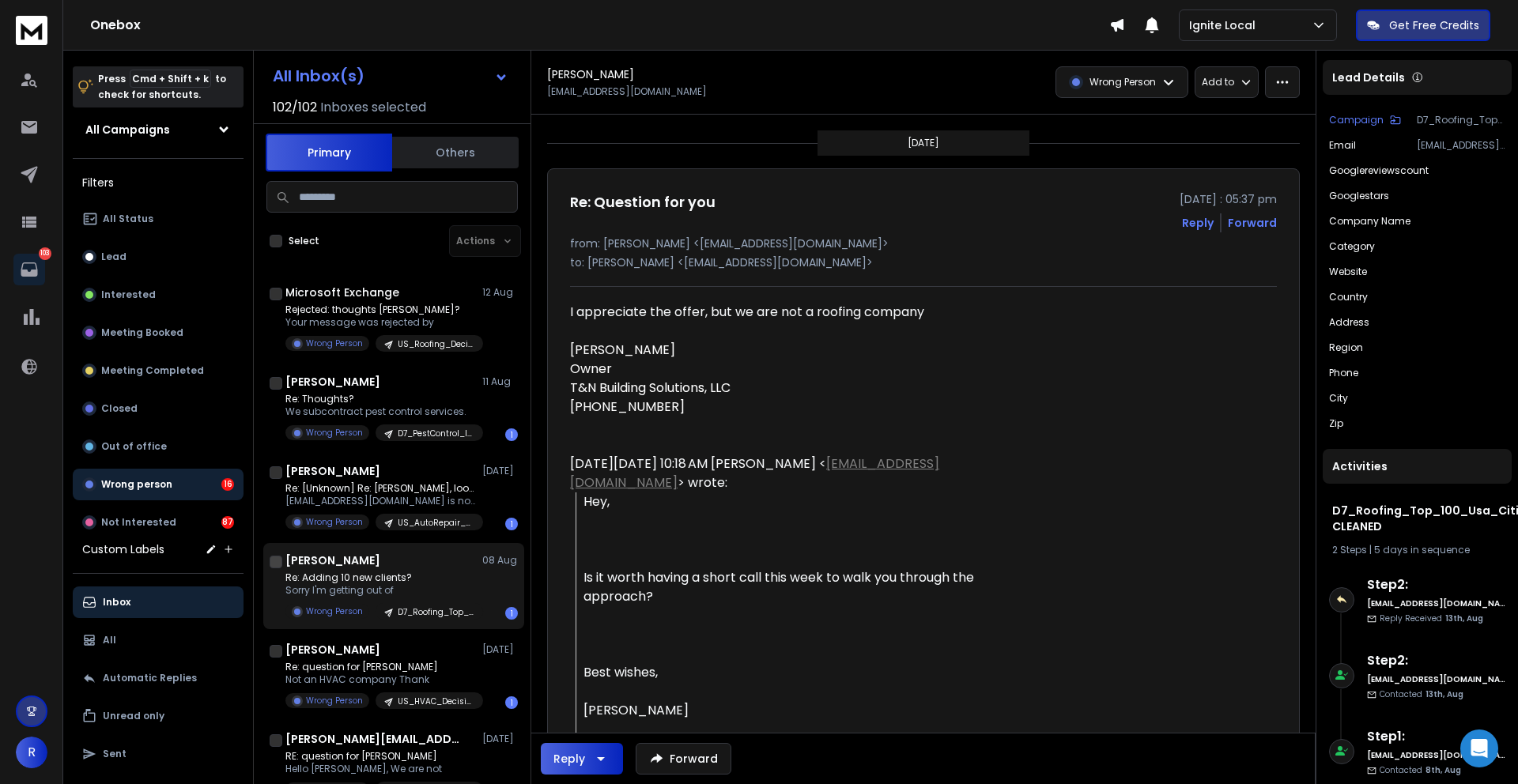
click at [367, 568] on div "[PERSON_NAME] [DATE] Re: Adding 10 new clients? Sorry I'm getting out of Wrong …" at bounding box center [402, 586] width 233 height 67
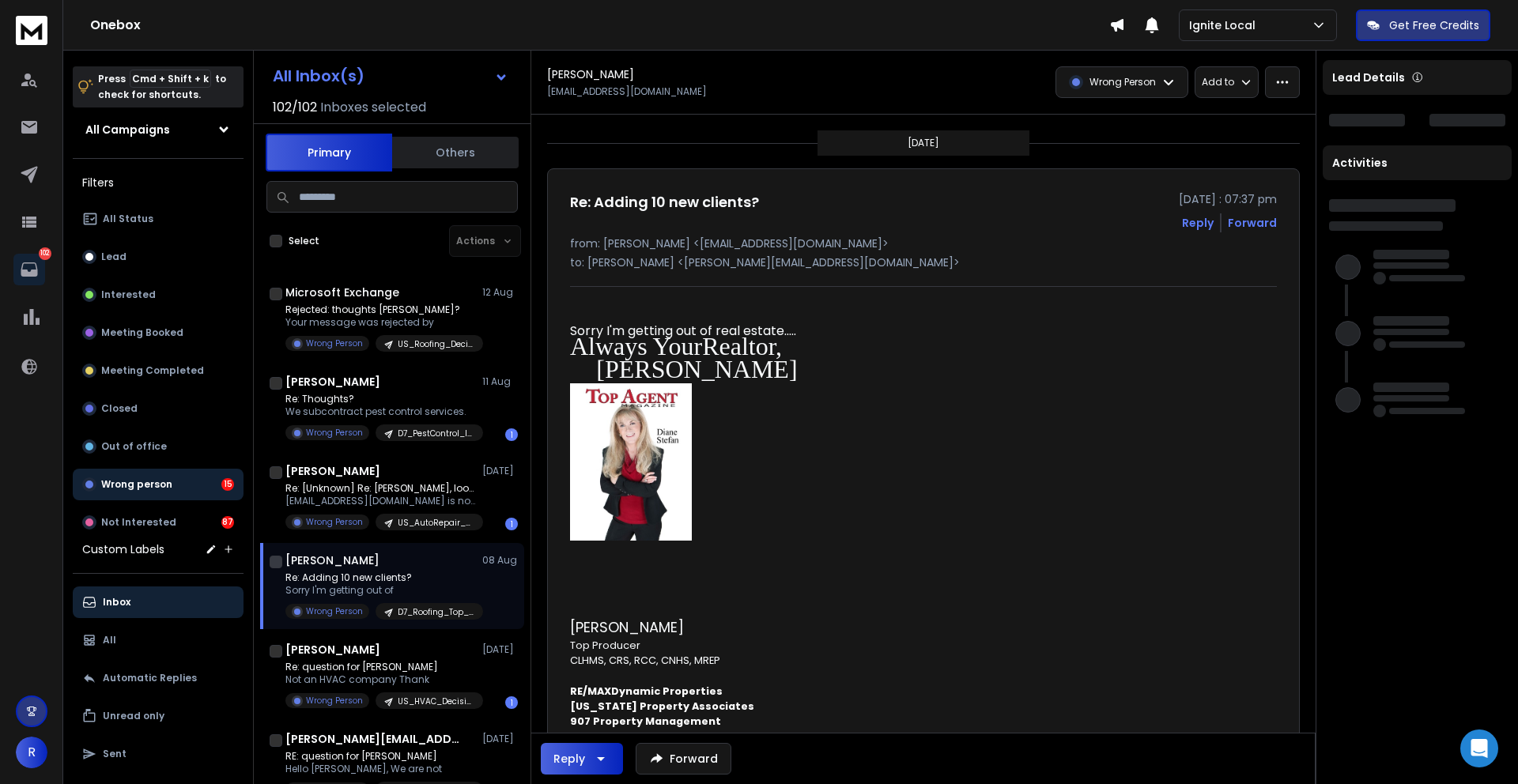
click at [1273, 81] on button "button" at bounding box center [1283, 82] width 35 height 32
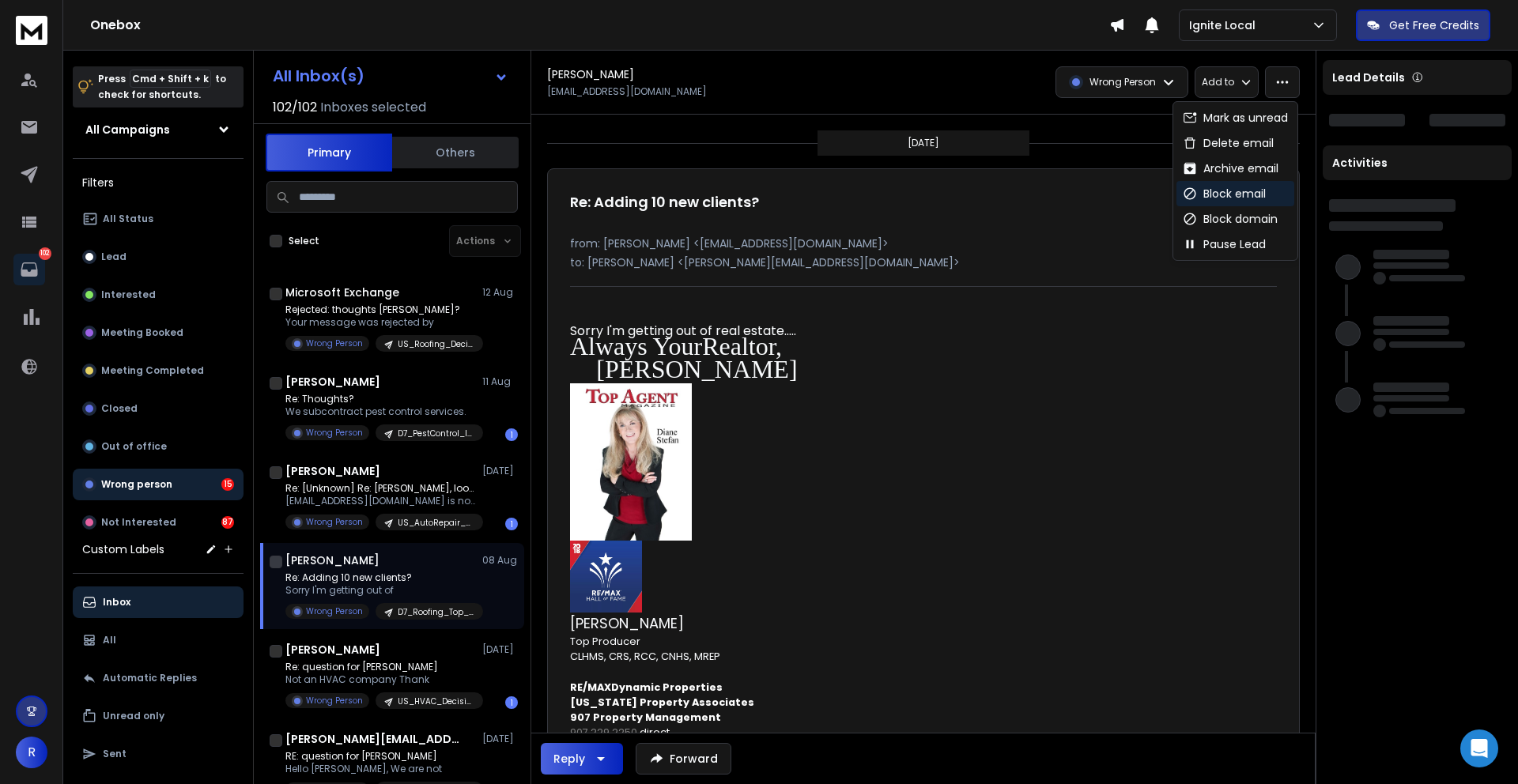
click at [1253, 188] on div "Block email" at bounding box center [1224, 193] width 83 height 16
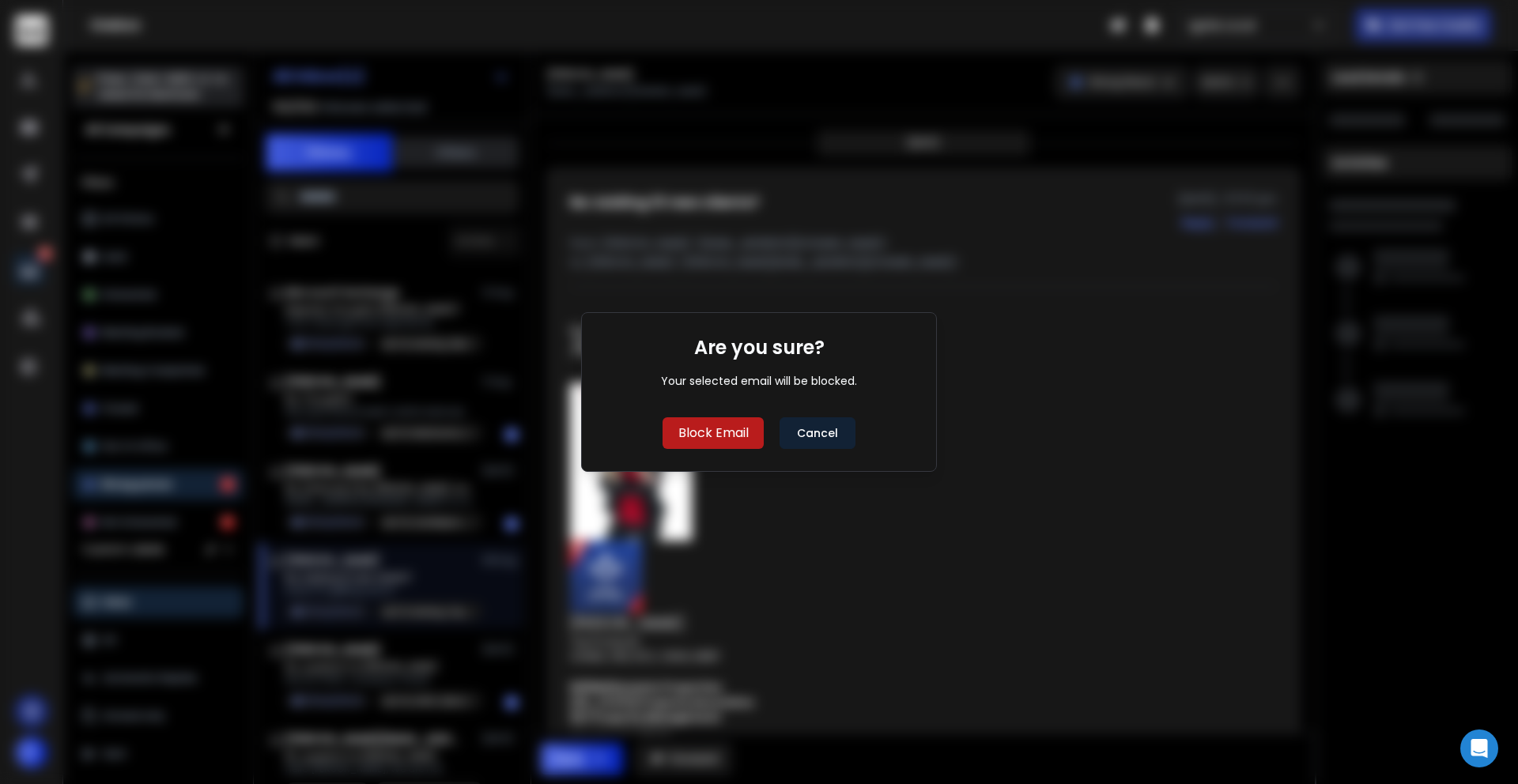
click at [700, 420] on button "Block Email" at bounding box center [713, 433] width 101 height 32
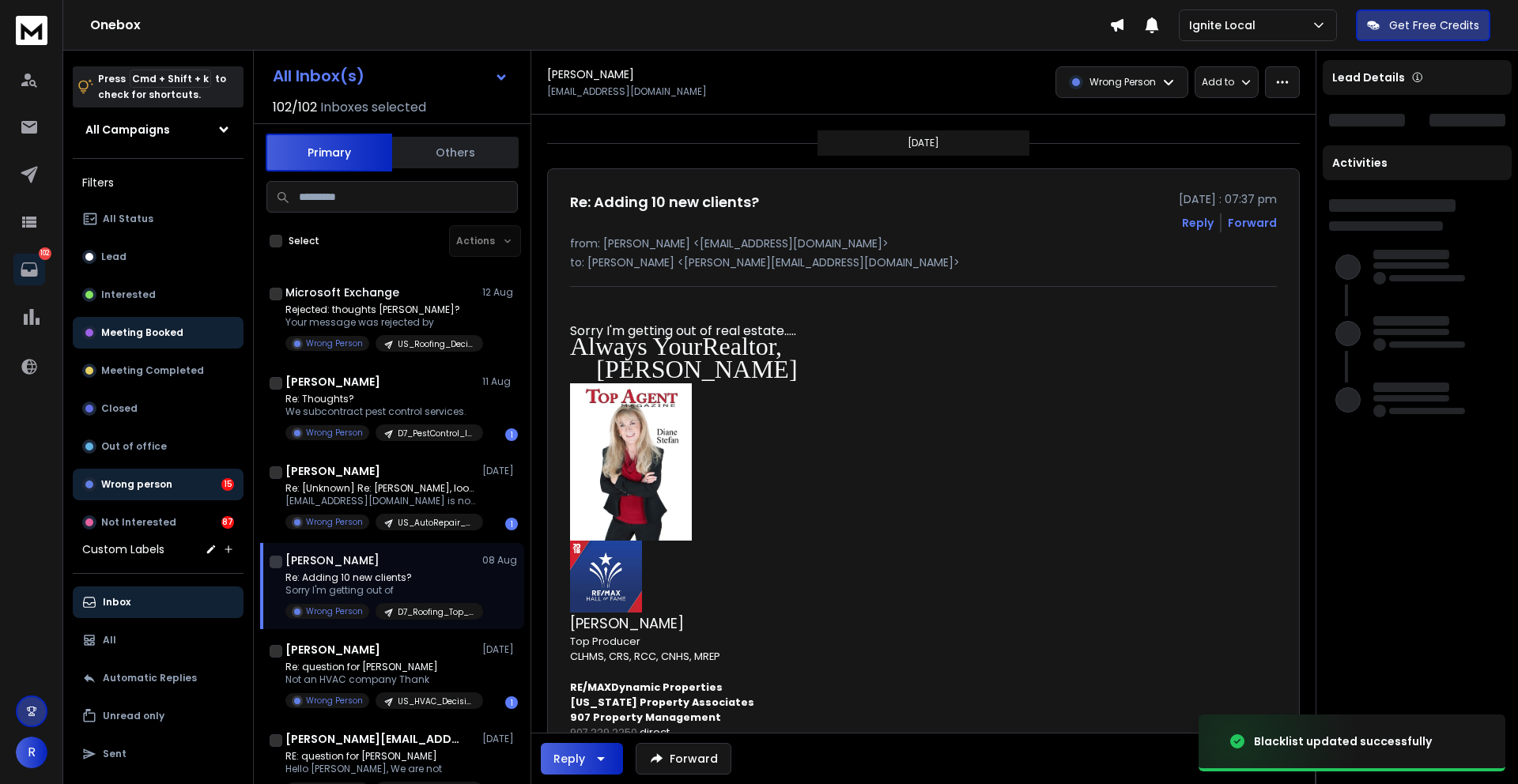
click at [175, 317] on button "Meeting Booked" at bounding box center [158, 333] width 171 height 32
